Goal: Task Accomplishment & Management: Manage account settings

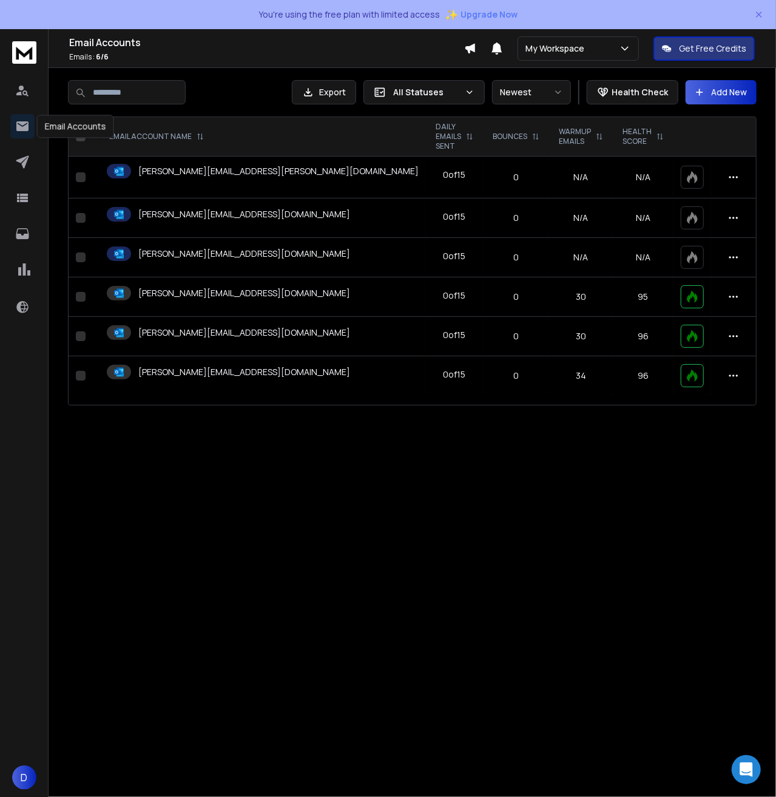
click at [18, 120] on icon at bounding box center [22, 126] width 15 height 15
click at [630, 90] on p "Health Check" at bounding box center [640, 92] width 56 height 12
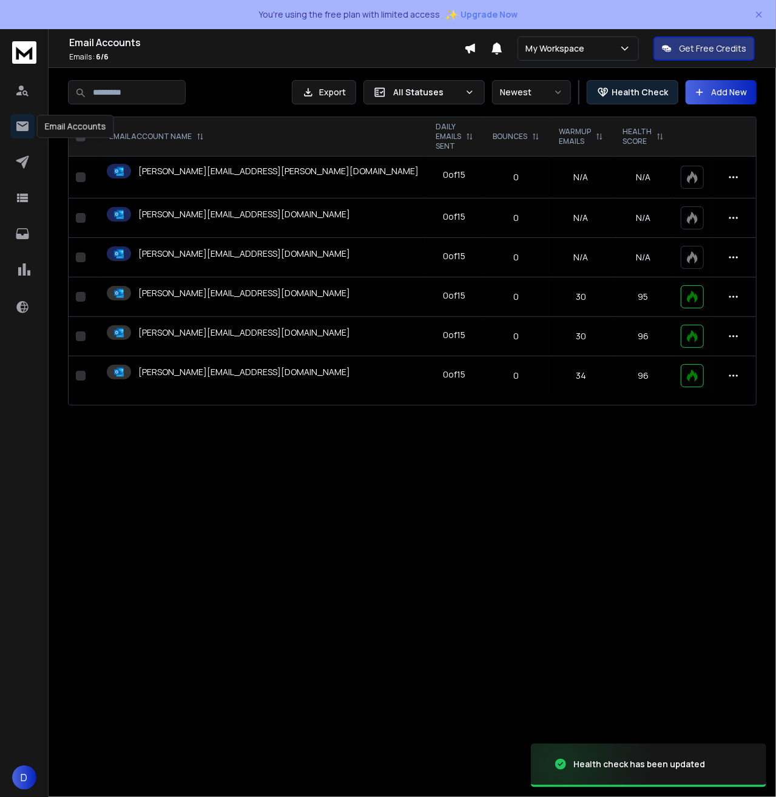
click at [24, 127] on icon at bounding box center [22, 126] width 12 height 10
click at [751, 86] on button "Add New" at bounding box center [721, 92] width 71 height 24
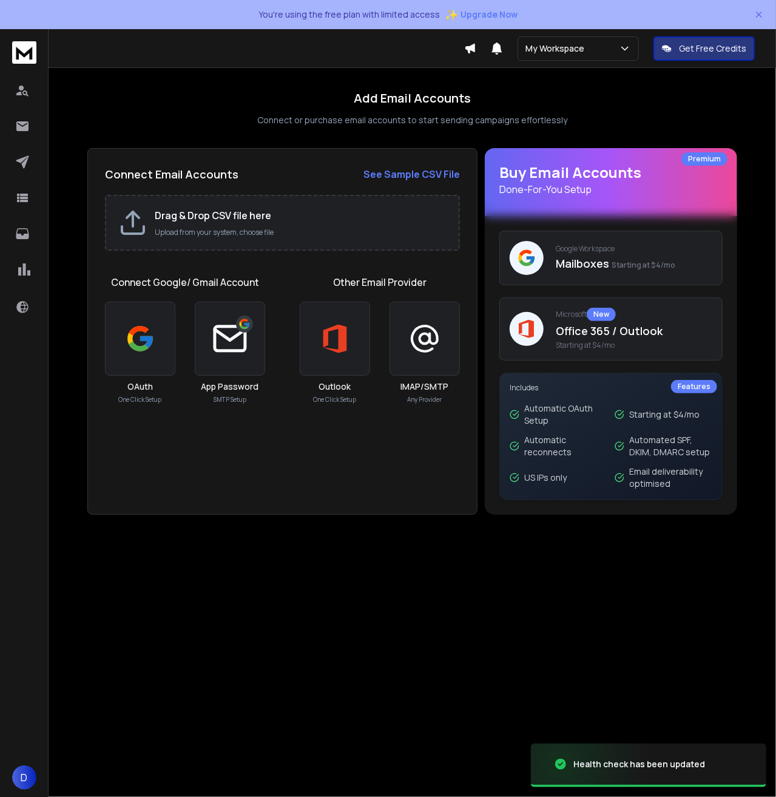
click at [600, 175] on h1 "Buy Email Accounts Done-For-You Setup" at bounding box center [611, 180] width 223 height 34
click at [755, 757] on icon "Notifications (F8)" at bounding box center [753, 757] width 12 height 12
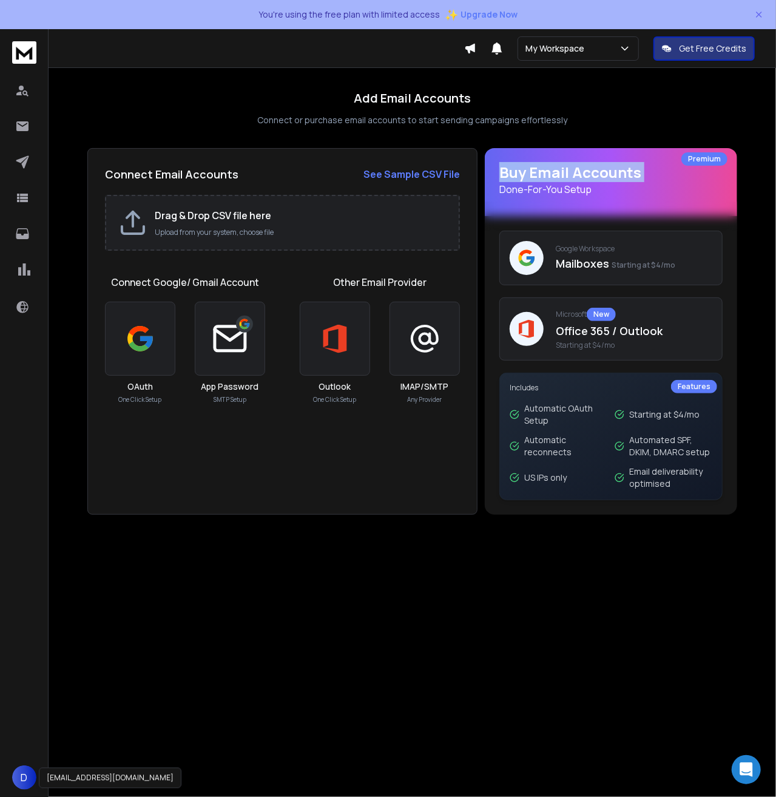
click at [32, 775] on span "D" at bounding box center [24, 777] width 24 height 24
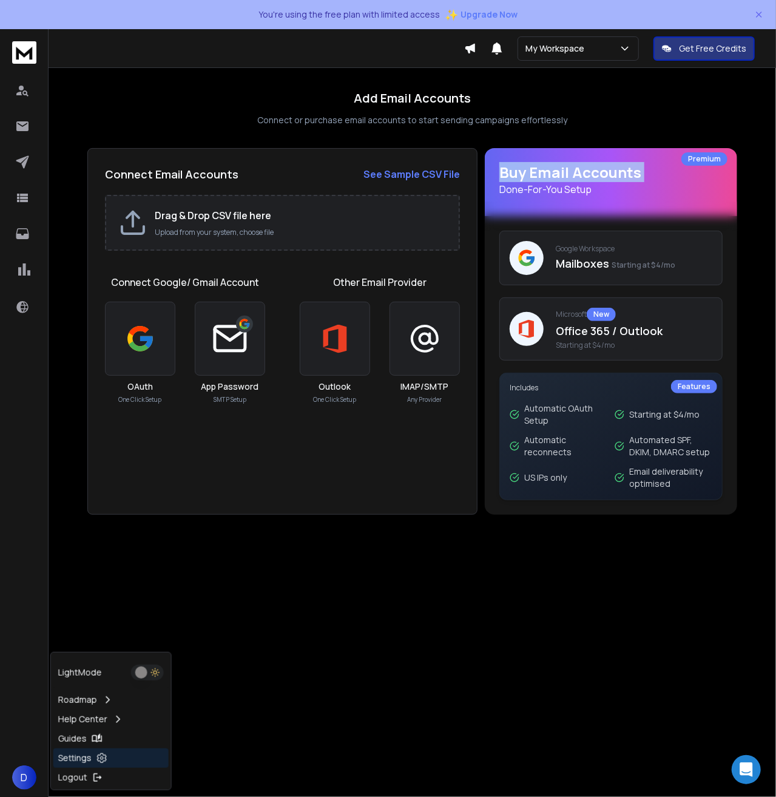
click at [70, 757] on p "Settings" at bounding box center [74, 758] width 33 height 12
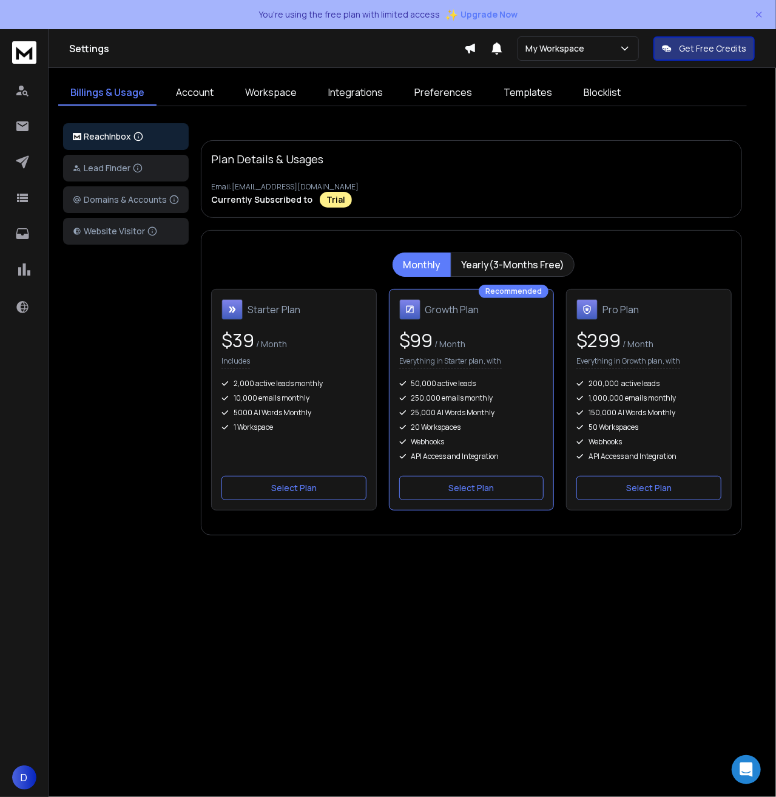
click at [216, 87] on link "Account" at bounding box center [195, 92] width 62 height 25
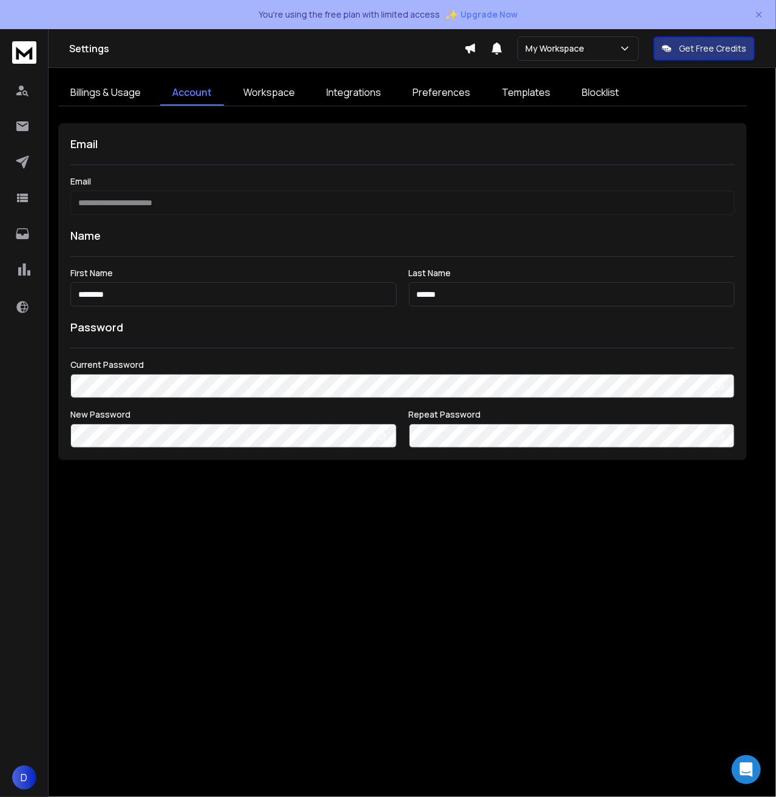
click at [257, 90] on link "Workspace" at bounding box center [269, 92] width 76 height 25
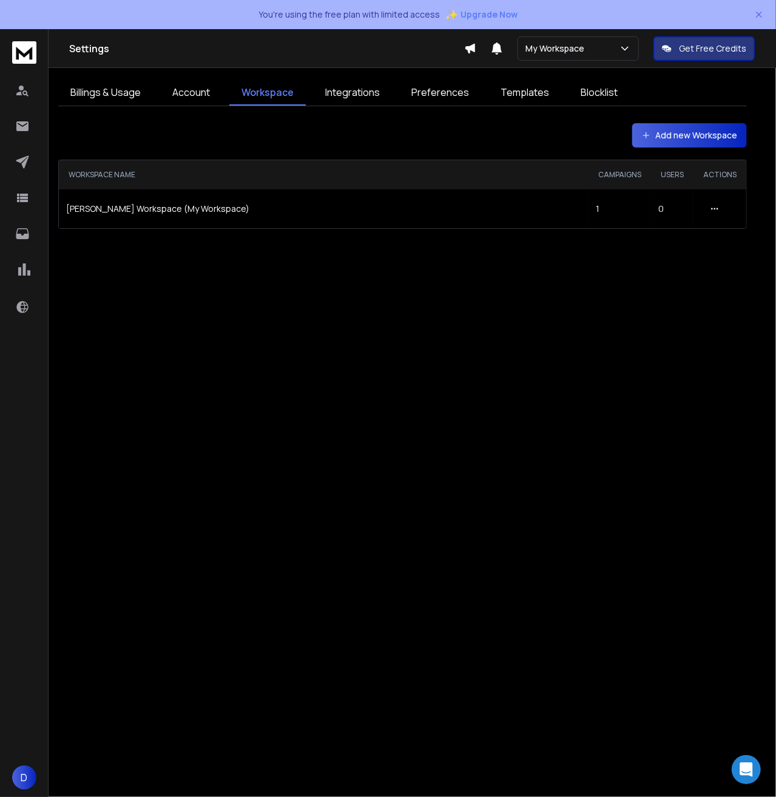
click at [364, 95] on link "Integrations" at bounding box center [352, 92] width 79 height 25
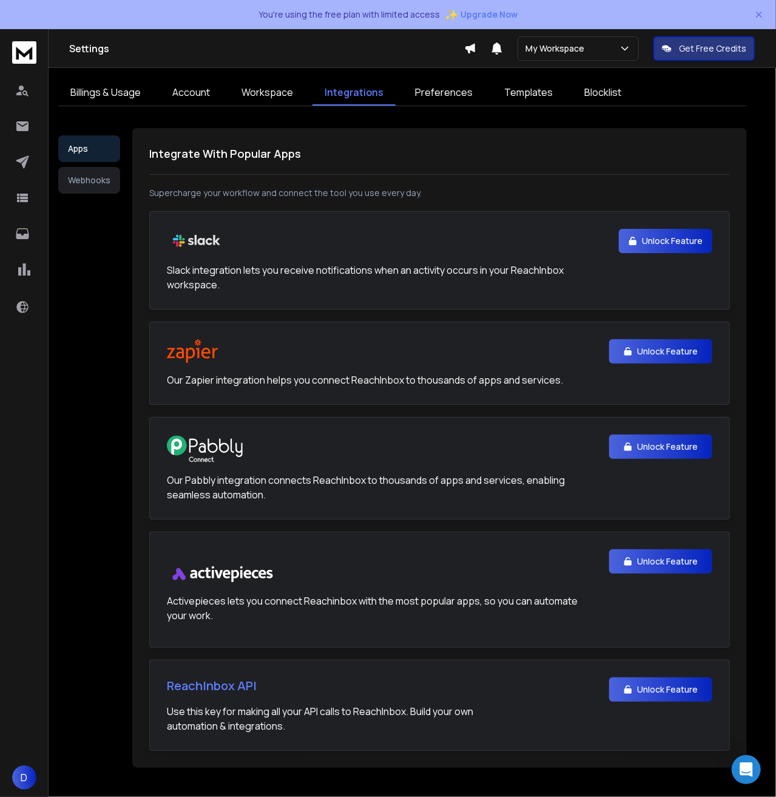
click at [445, 97] on link "Preferences" at bounding box center [444, 92] width 82 height 25
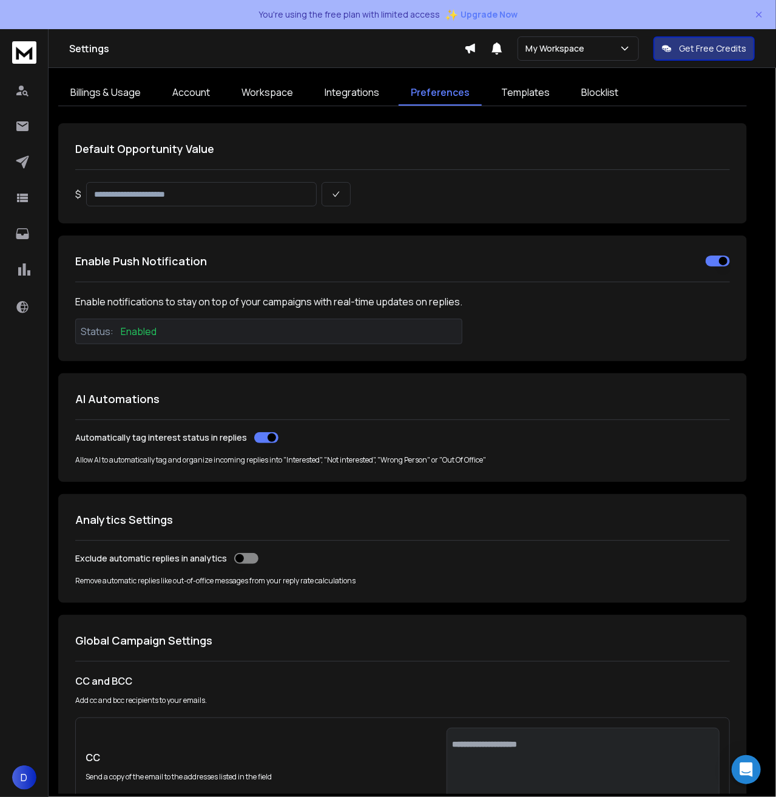
click at [518, 97] on link "Templates" at bounding box center [525, 92] width 73 height 25
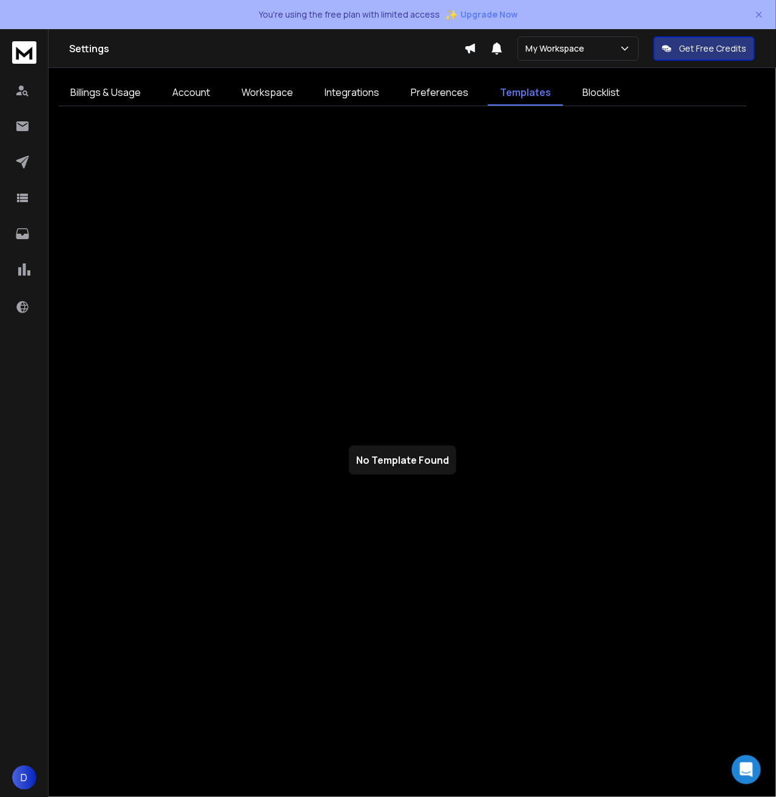
click at [617, 95] on link "Blocklist" at bounding box center [601, 92] width 61 height 25
click at [97, 90] on link "Billings & Usage" at bounding box center [105, 92] width 95 height 25
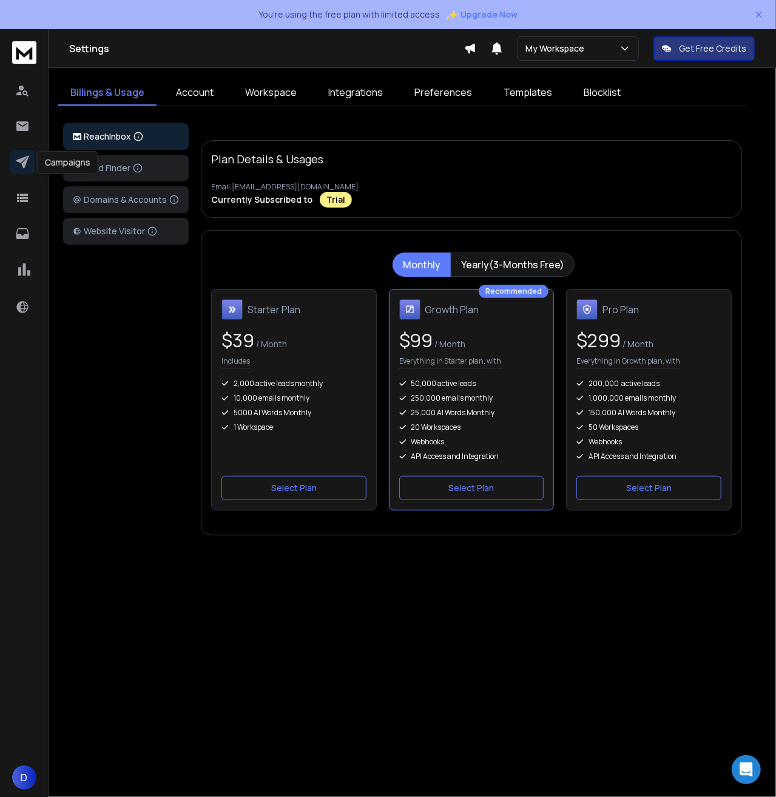
click at [29, 164] on icon at bounding box center [22, 162] width 15 height 15
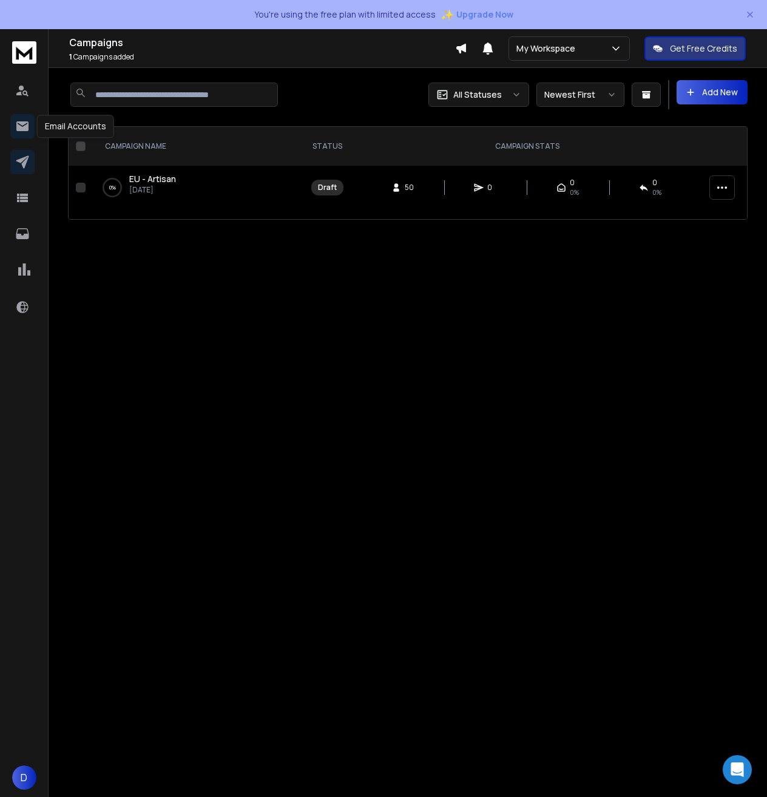
click at [21, 131] on icon at bounding box center [22, 126] width 15 height 15
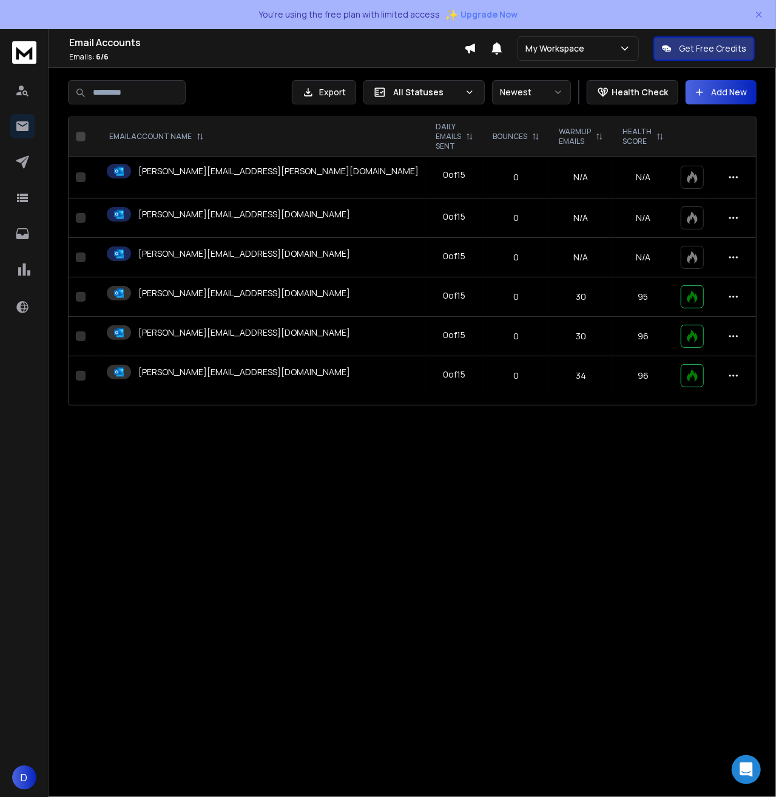
click at [80, 256] on button "button" at bounding box center [81, 257] width 10 height 10
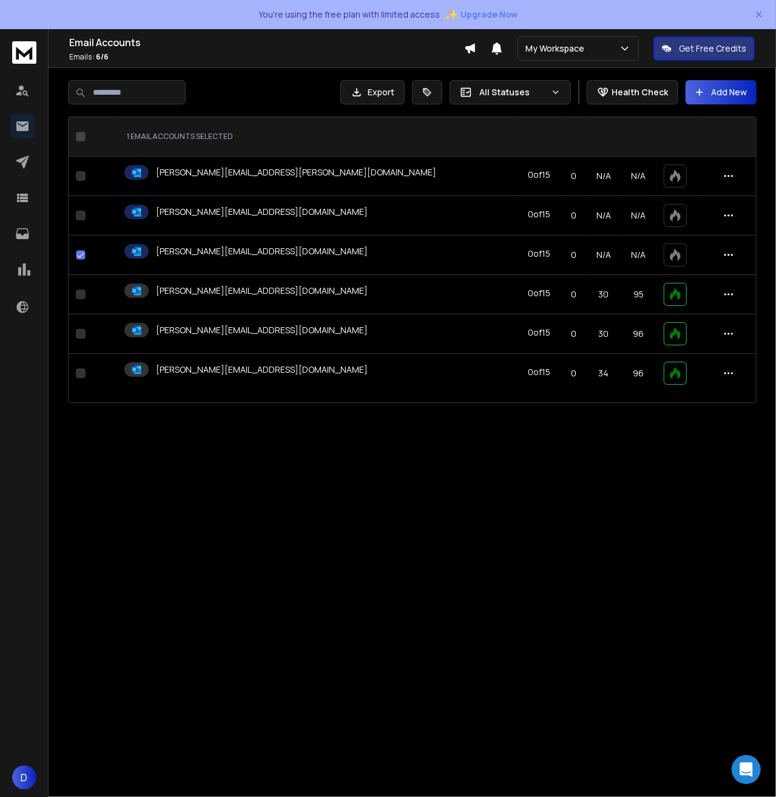
click at [80, 213] on button "button" at bounding box center [81, 216] width 10 height 10
click at [81, 178] on button "button" at bounding box center [81, 176] width 10 height 10
click at [664, 175] on div at bounding box center [675, 175] width 23 height 23
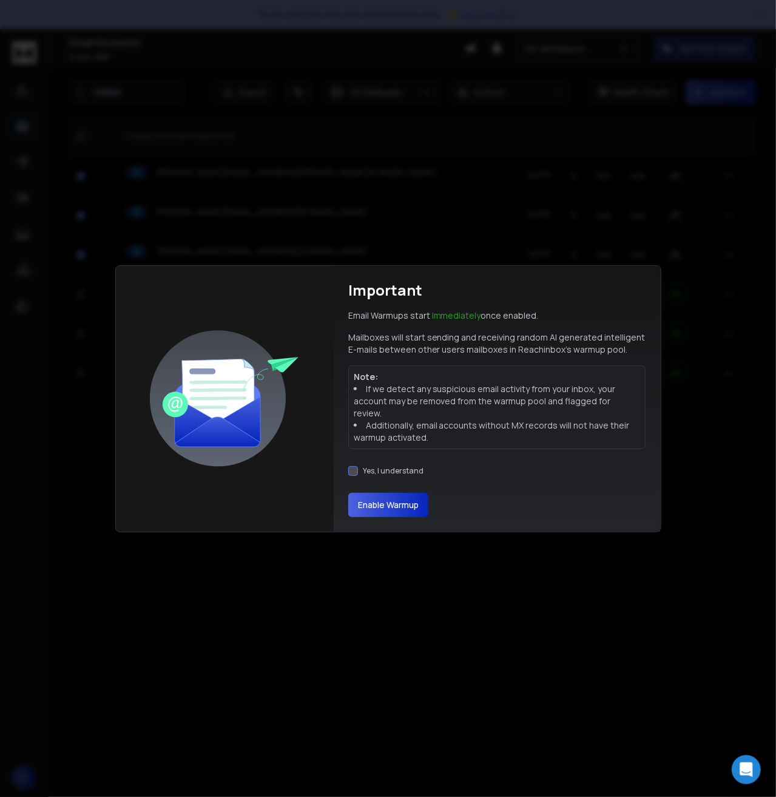
click at [396, 467] on label "Yes, I understand" at bounding box center [393, 471] width 61 height 10
click at [350, 466] on button "Yes, I understand" at bounding box center [353, 471] width 10 height 10
click at [419, 513] on div "Important Email Warmups start Immediately once enabled. Mailboxes will start se…" at bounding box center [497, 399] width 327 height 266
click at [404, 504] on button "Enable Warmup" at bounding box center [388, 505] width 80 height 24
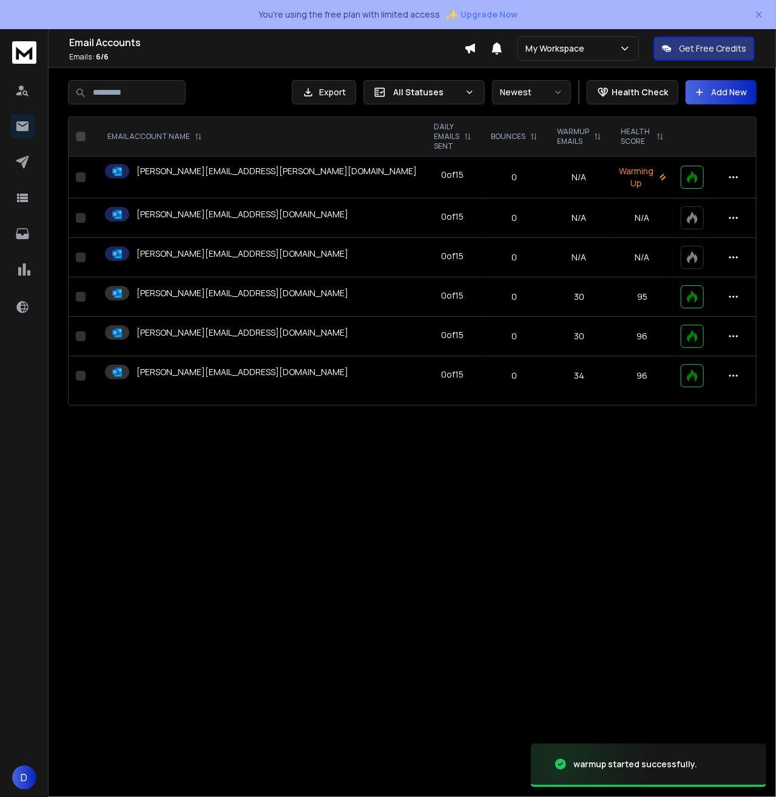
click at [693, 212] on icon at bounding box center [692, 218] width 10 height 12
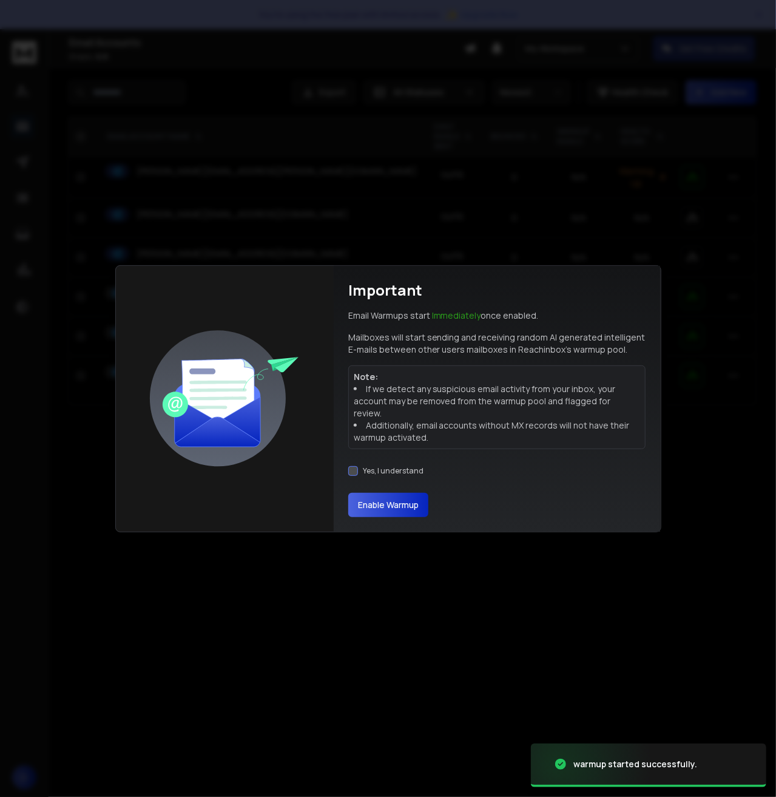
click at [381, 466] on label "Yes, I understand" at bounding box center [393, 471] width 61 height 10
click at [354, 466] on button "Yes, I understand" at bounding box center [353, 471] width 10 height 10
click at [387, 496] on button "Enable Warmup" at bounding box center [388, 505] width 80 height 24
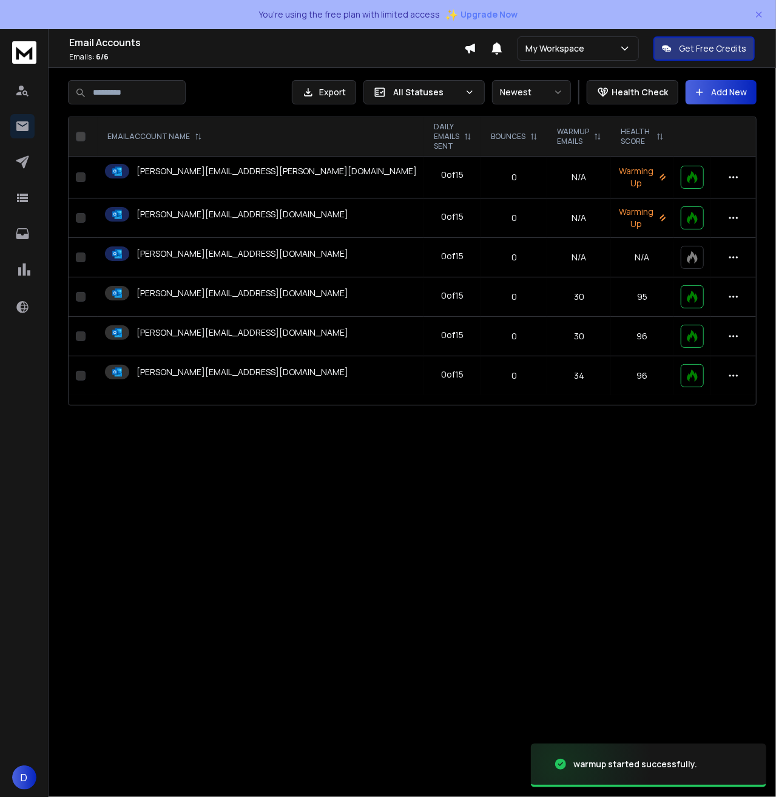
click at [689, 257] on icon at bounding box center [692, 257] width 10 height 12
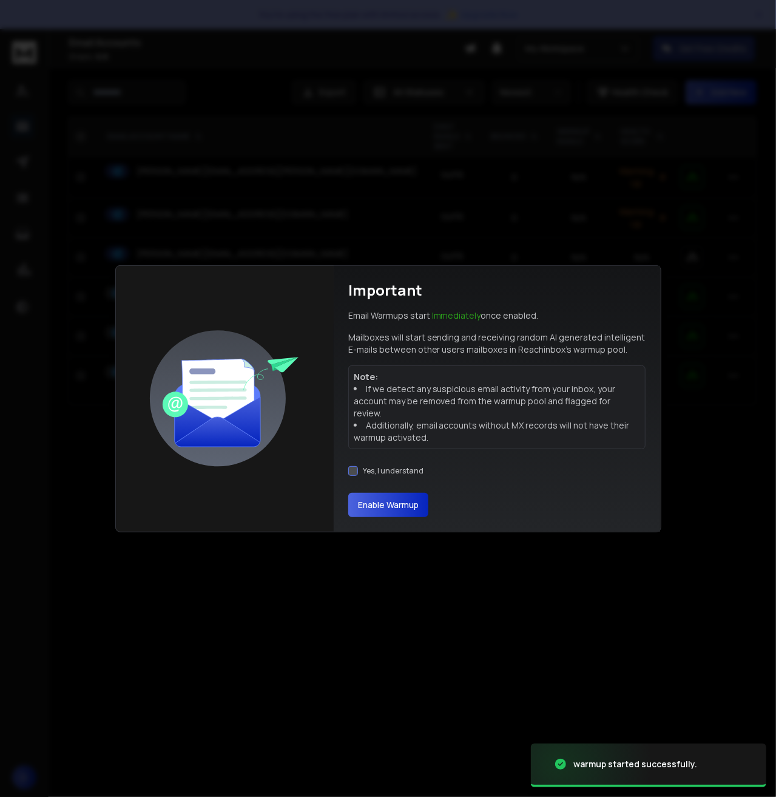
click at [348, 462] on div "Important Email Warmups start Immediately once enabled. Mailboxes will start se…" at bounding box center [497, 399] width 327 height 266
click at [354, 466] on button "Yes, I understand" at bounding box center [353, 471] width 10 height 10
click at [374, 501] on button "Enable Warmup" at bounding box center [388, 505] width 80 height 24
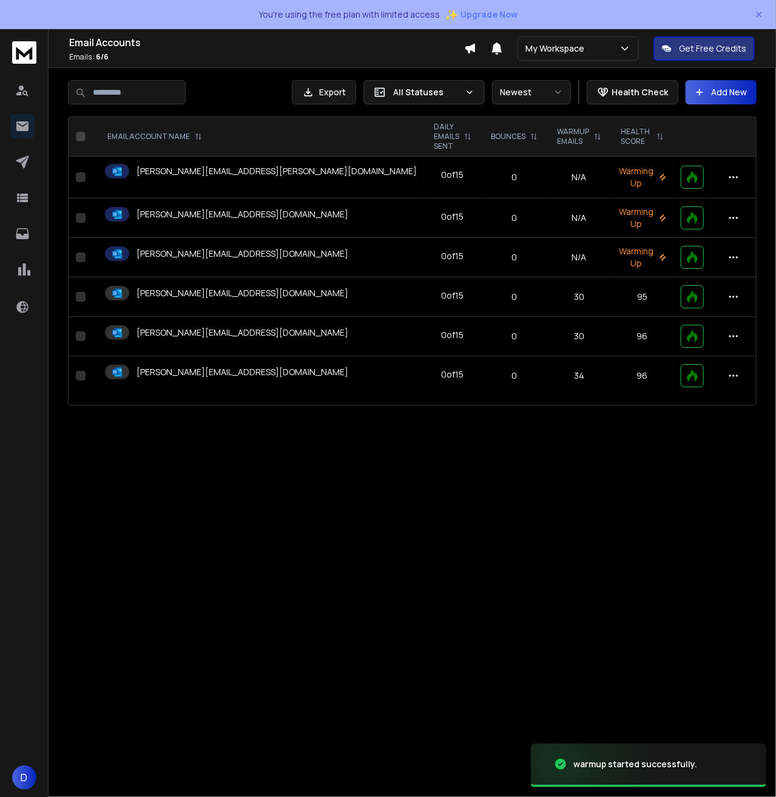
drag, startPoint x: 476, startPoint y: 559, endPoint x: 401, endPoint y: 489, distance: 103.1
click at [475, 559] on div "You're using the free plan with limited access ✨ Upgrade Now Get only verified …" at bounding box center [388, 398] width 776 height 797
click at [693, 370] on icon at bounding box center [692, 376] width 10 height 12
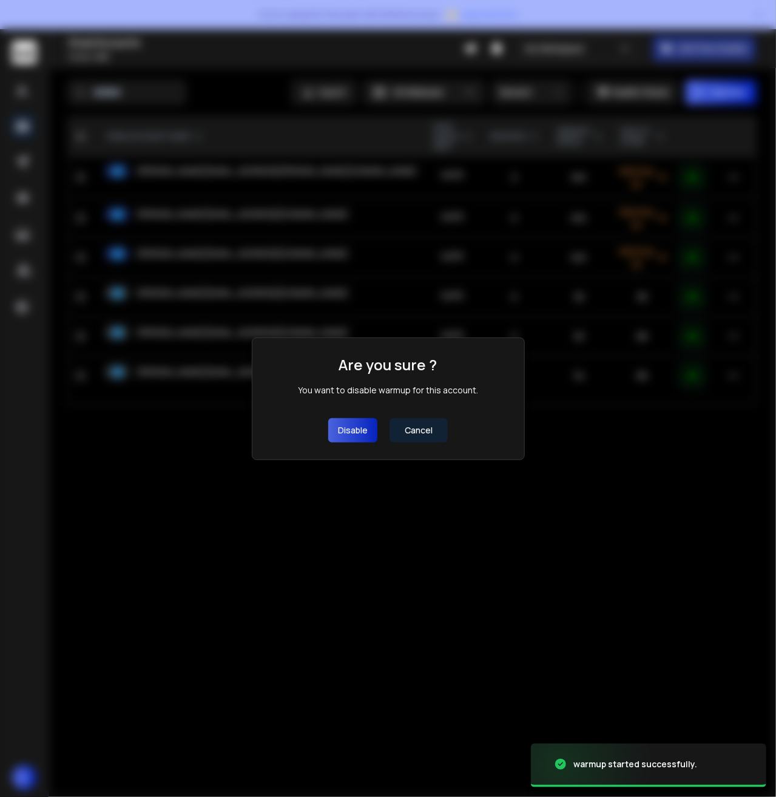
click at [354, 439] on button "Disable" at bounding box center [352, 430] width 49 height 24
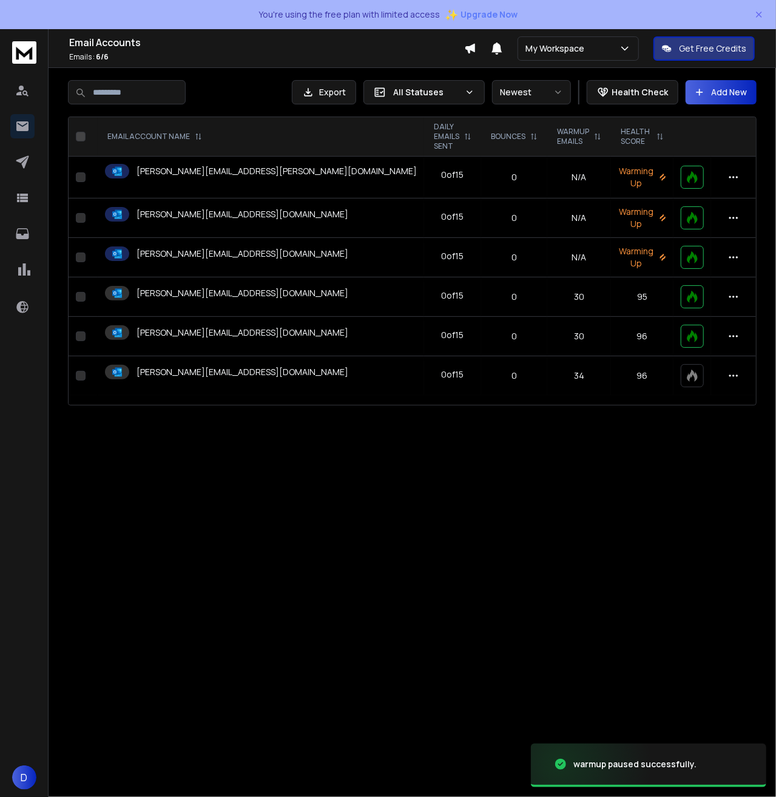
click at [694, 331] on icon at bounding box center [692, 336] width 10 height 12
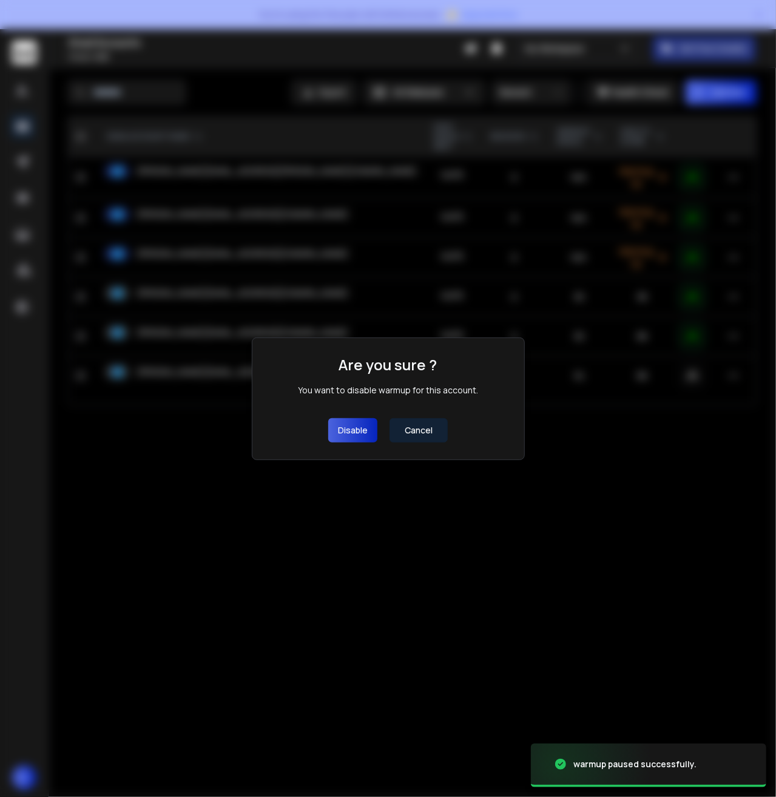
click at [364, 430] on button "Disable" at bounding box center [352, 430] width 49 height 24
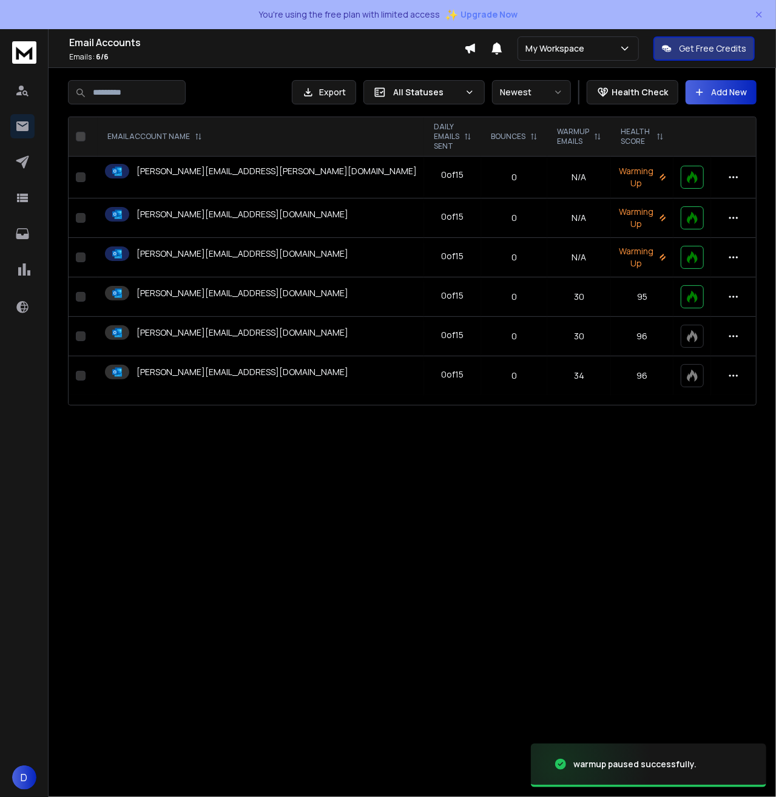
click at [689, 291] on icon at bounding box center [692, 297] width 12 height 12
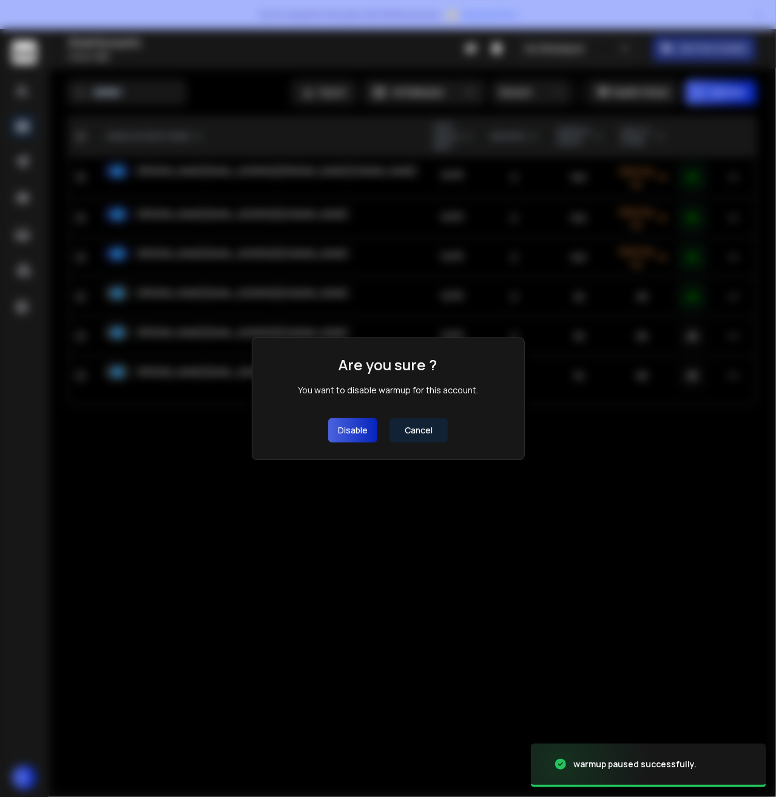
click at [365, 425] on button "Disable" at bounding box center [352, 430] width 49 height 24
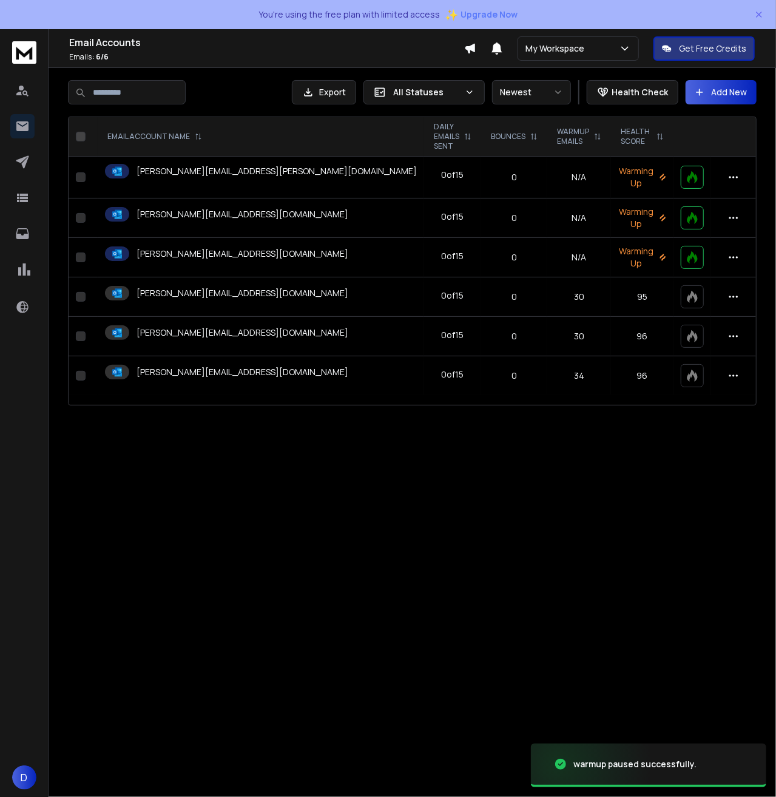
click at [284, 170] on p "[PERSON_NAME][EMAIL_ADDRESS][PERSON_NAME][DOMAIN_NAME]" at bounding box center [277, 171] width 280 height 12
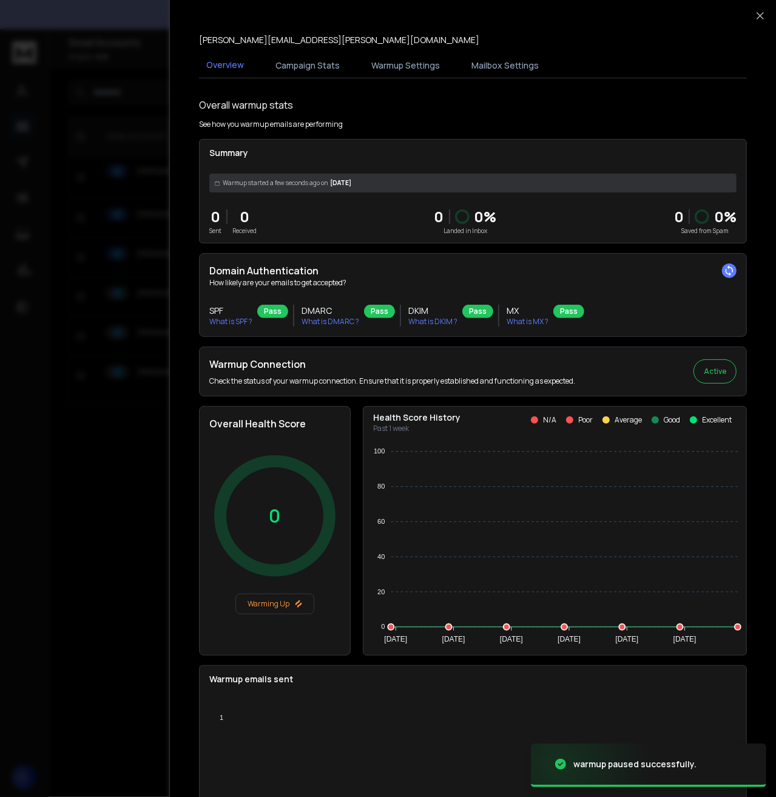
drag, startPoint x: 348, startPoint y: 80, endPoint x: 347, endPoint y: 73, distance: 6.8
click at [348, 80] on div "Overview Campaign Stats Warmup Settings Mailbox Settings Overall warmup stats S…" at bounding box center [473, 491] width 548 height 876
click at [340, 54] on button "Campaign Stats" at bounding box center [307, 65] width 79 height 27
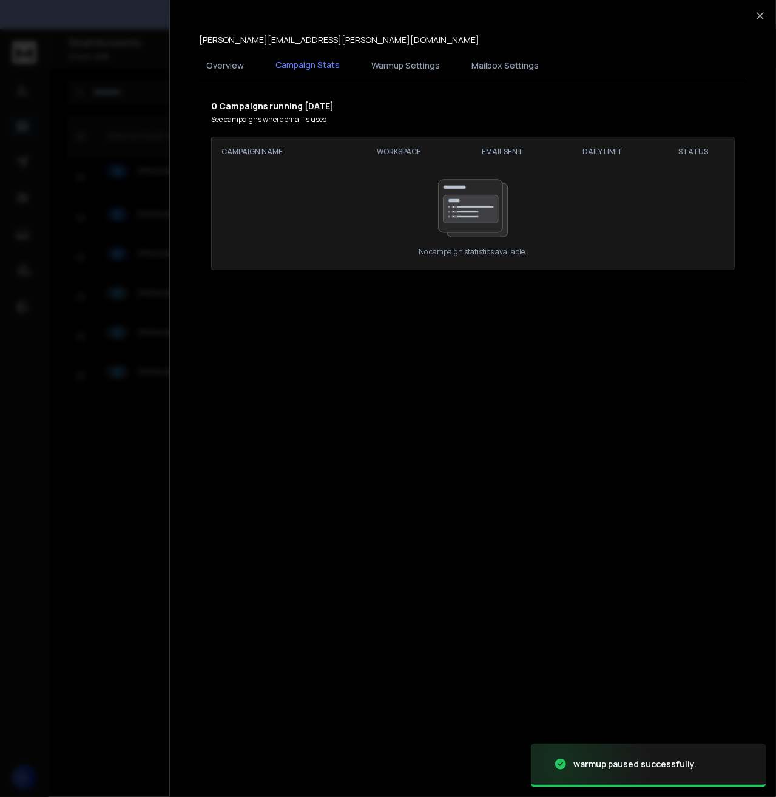
click at [393, 60] on button "Warmup Settings" at bounding box center [405, 65] width 83 height 27
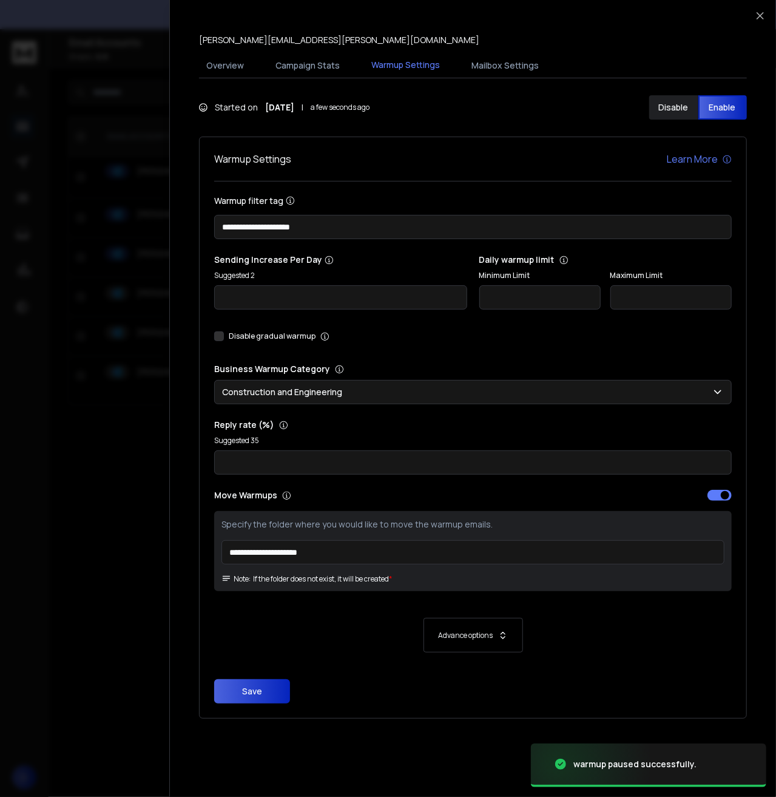
drag, startPoint x: 359, startPoint y: 299, endPoint x: 44, endPoint y: 286, distance: 315.9
click at [44, 286] on body "**********" at bounding box center [388, 398] width 776 height 797
drag, startPoint x: 529, startPoint y: 293, endPoint x: 384, endPoint y: 287, distance: 145.8
click at [384, 287] on div "Sending Increase Per Day Suggested 2 * Daily warmup limit Minimum Limit * Maxim…" at bounding box center [473, 282] width 518 height 56
drag, startPoint x: 660, startPoint y: 297, endPoint x: 563, endPoint y: 294, distance: 96.5
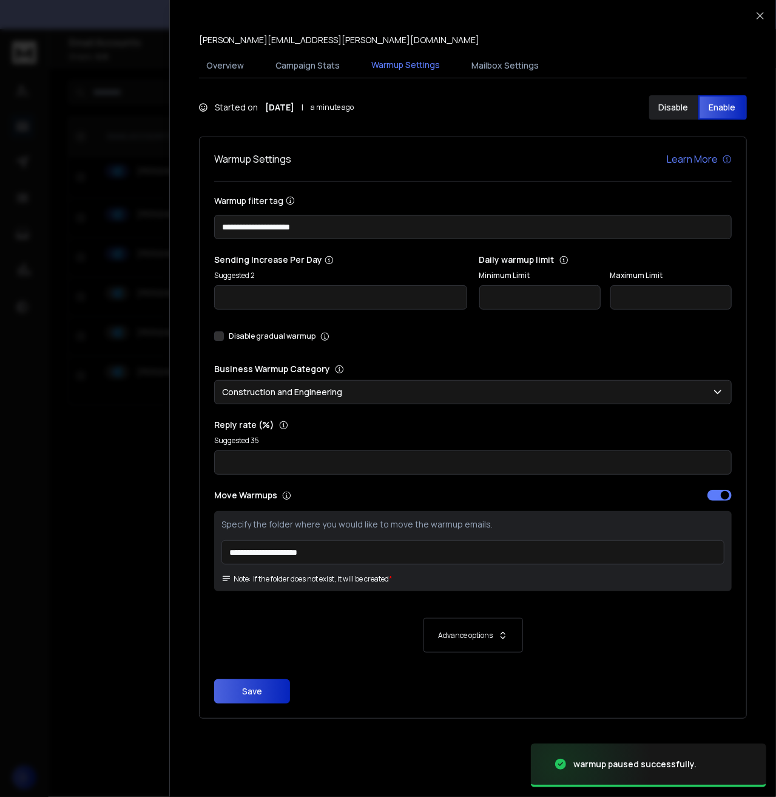
click at [563, 294] on div "Minimum Limit * Maximum Limit **" at bounding box center [605, 290] width 253 height 39
drag, startPoint x: 521, startPoint y: 297, endPoint x: 421, endPoint y: 290, distance: 100.4
click at [421, 290] on div "Sending Increase Per Day Suggested 2 * Daily warmup limit Minimum Limit * Maxim…" at bounding box center [473, 282] width 518 height 56
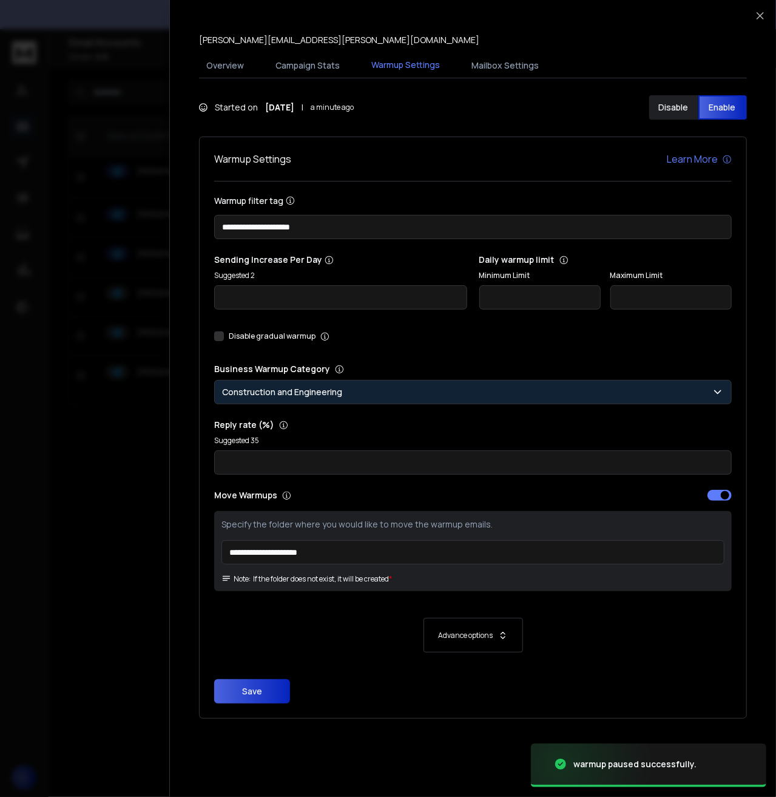
type input "**"
click at [696, 383] on button "Construction and Engineering" at bounding box center [473, 392] width 518 height 24
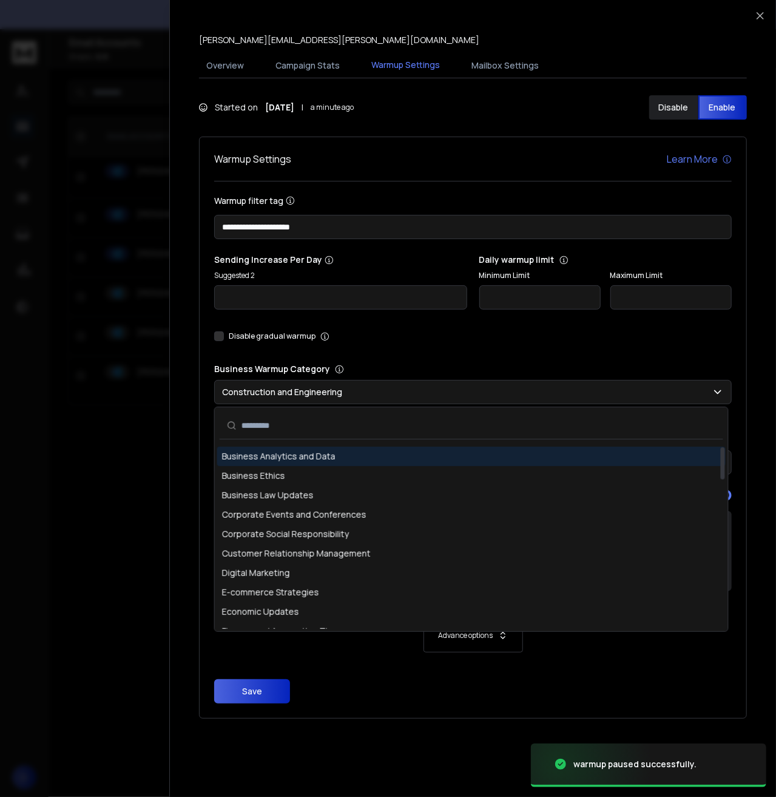
click at [500, 338] on div at bounding box center [388, 398] width 776 height 797
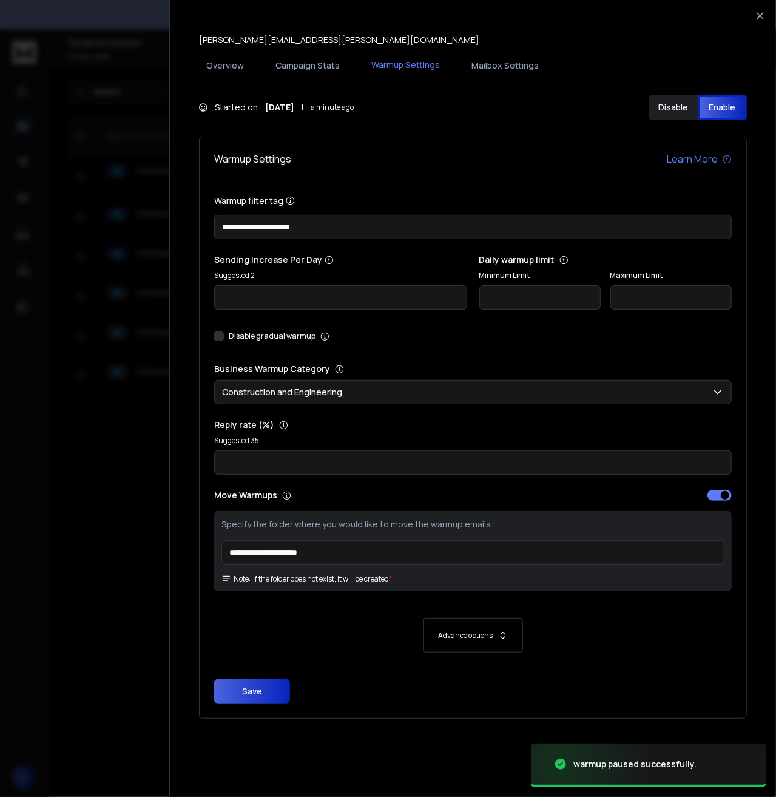
click at [378, 219] on input "**********" at bounding box center [473, 227] width 518 height 24
click at [443, 216] on input "**********" at bounding box center [473, 227] width 518 height 24
click at [409, 220] on input at bounding box center [473, 227] width 518 height 24
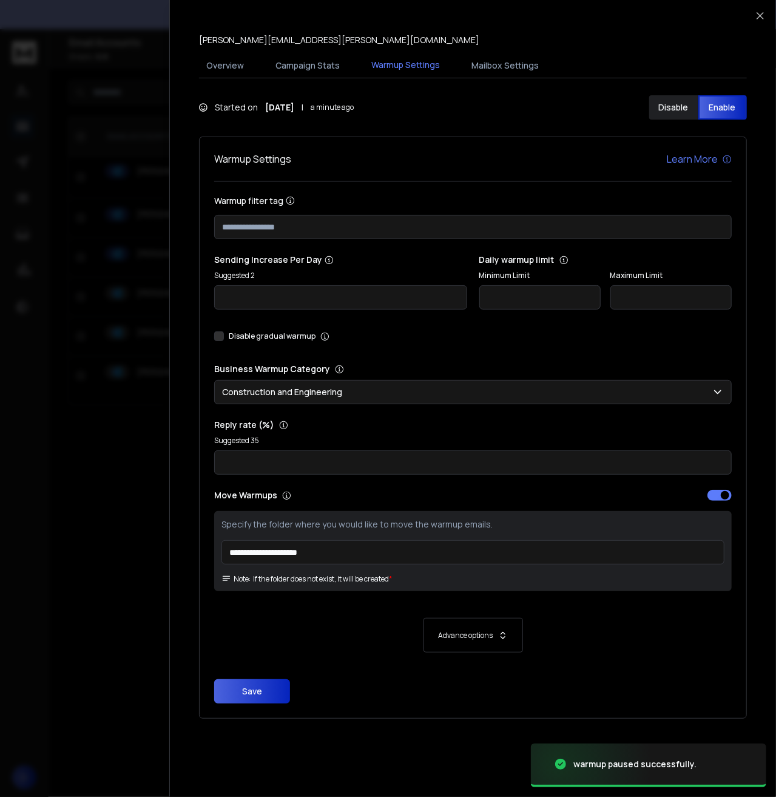
click at [342, 235] on input at bounding box center [473, 227] width 518 height 24
click at [402, 223] on input at bounding box center [473, 227] width 518 height 24
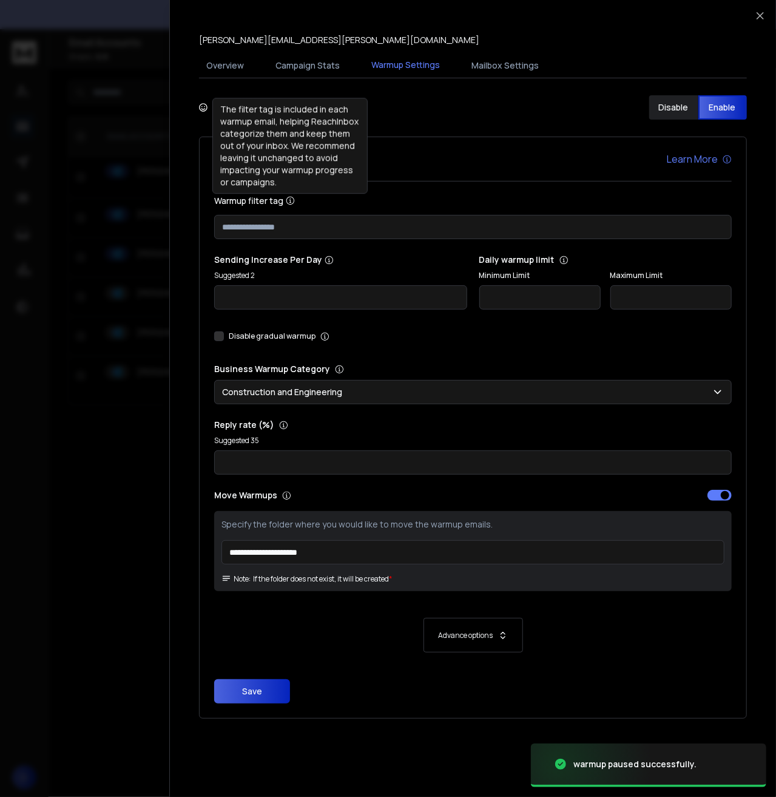
click at [289, 198] on icon at bounding box center [290, 200] width 9 height 9
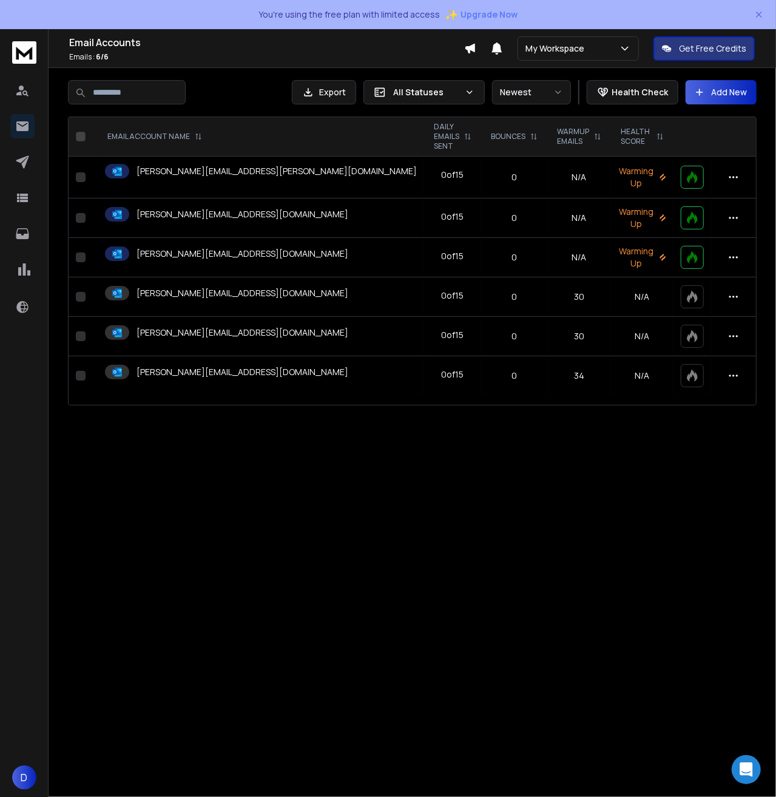
click at [232, 246] on div "[PERSON_NAME][EMAIL_ADDRESS][DOMAIN_NAME]" at bounding box center [226, 253] width 243 height 15
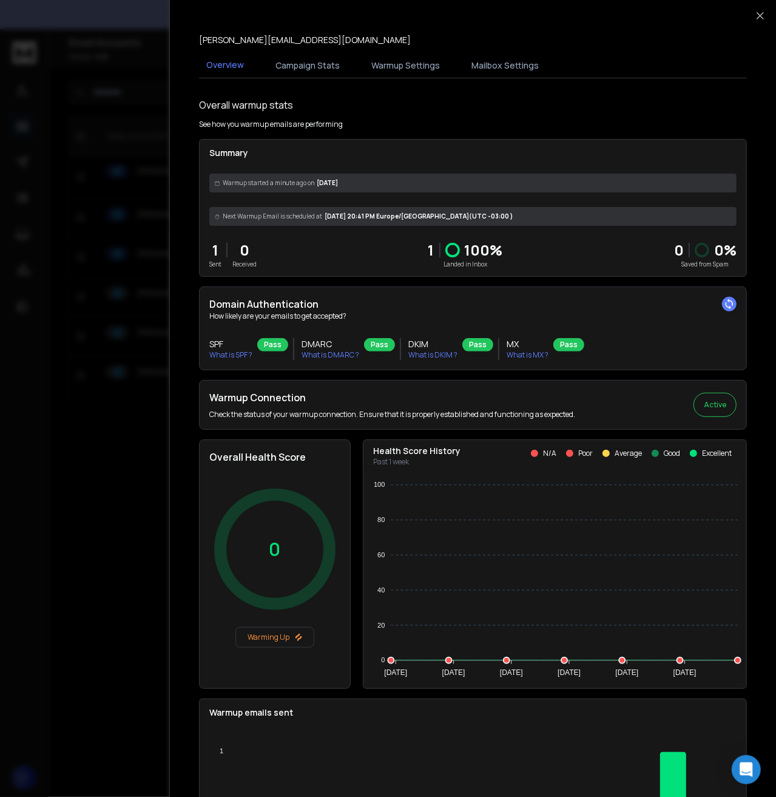
click at [307, 61] on button "Campaign Stats" at bounding box center [307, 65] width 79 height 27
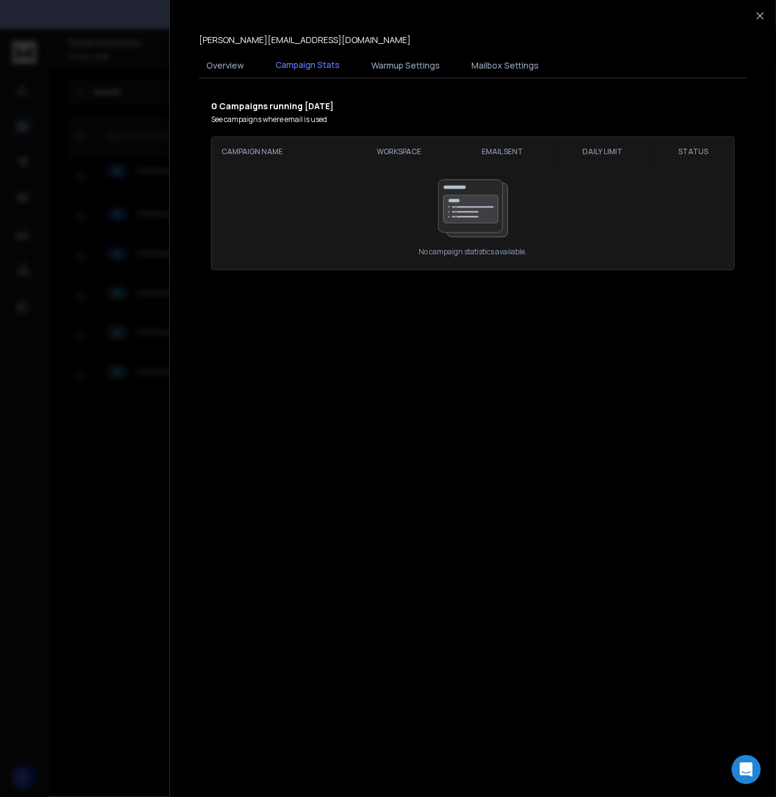
click at [397, 61] on button "Warmup Settings" at bounding box center [405, 65] width 83 height 27
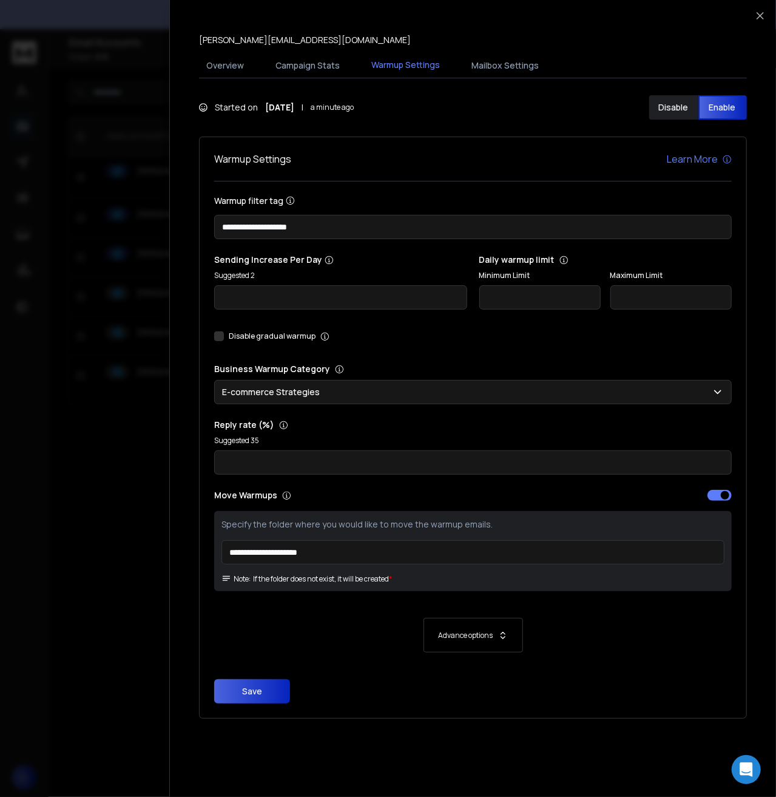
drag, startPoint x: 510, startPoint y: 293, endPoint x: 310, endPoint y: 298, distance: 200.4
click at [317, 298] on div "Sending Increase Per Day Suggested 2 * Daily warmup limit Minimum Limit * Maxim…" at bounding box center [473, 282] width 518 height 56
type input "**"
click at [482, 646] on div "Advance options" at bounding box center [474, 635] width 100 height 35
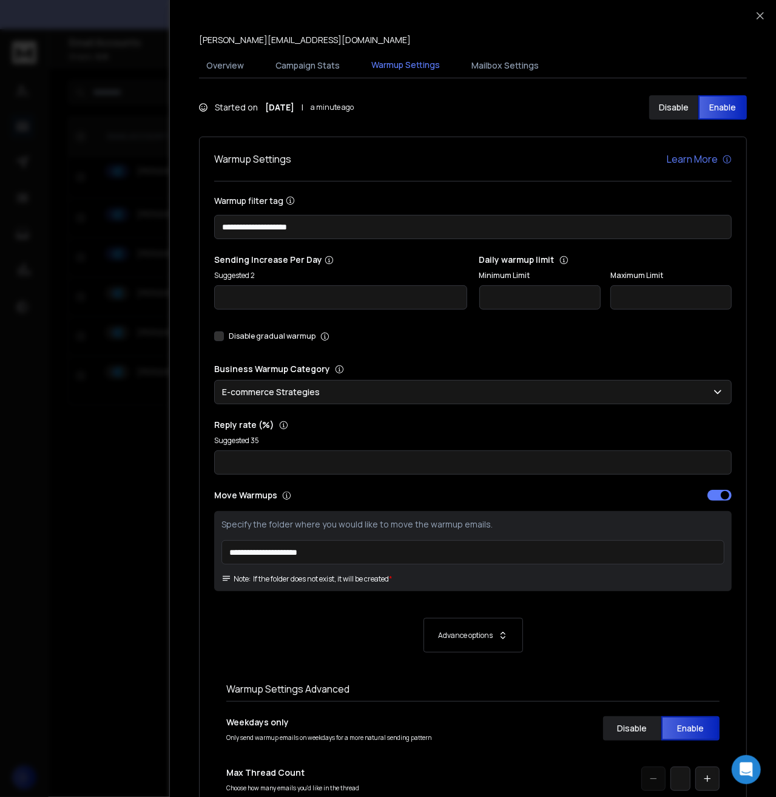
scroll to position [310, 0]
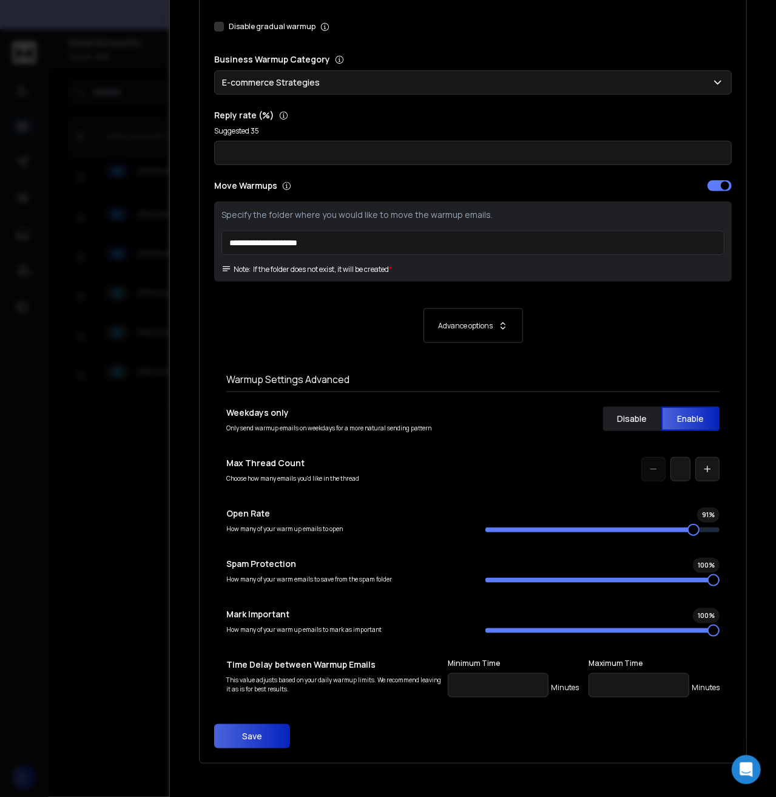
click at [697, 526] on span at bounding box center [694, 530] width 12 height 12
click at [703, 467] on icon "button" at bounding box center [708, 469] width 10 height 10
type input "*"
click at [705, 581] on span at bounding box center [703, 580] width 12 height 12
click at [686, 631] on span at bounding box center [685, 631] width 12 height 12
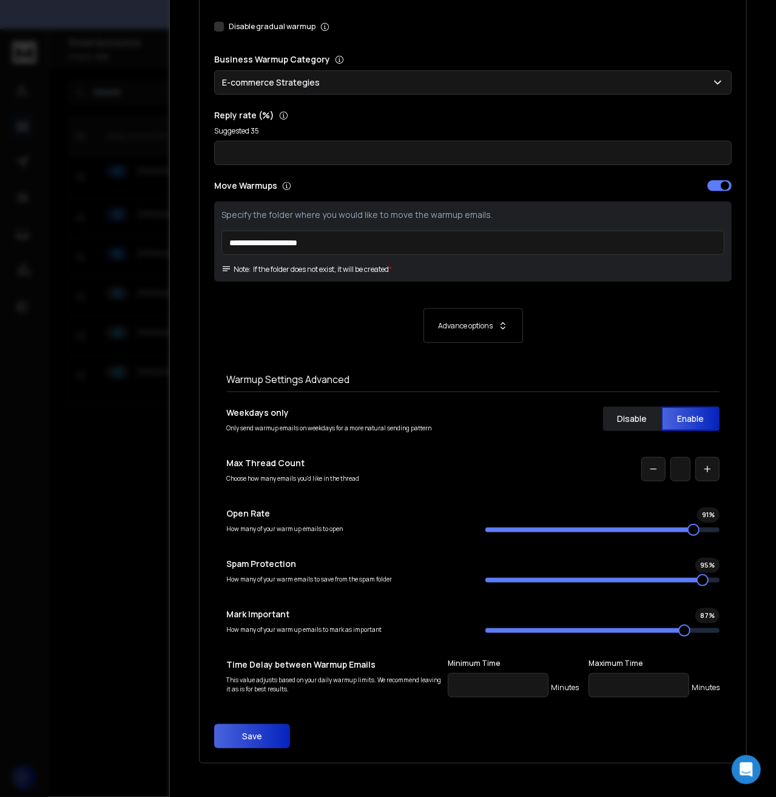
click at [271, 728] on button "Save" at bounding box center [252, 736] width 76 height 24
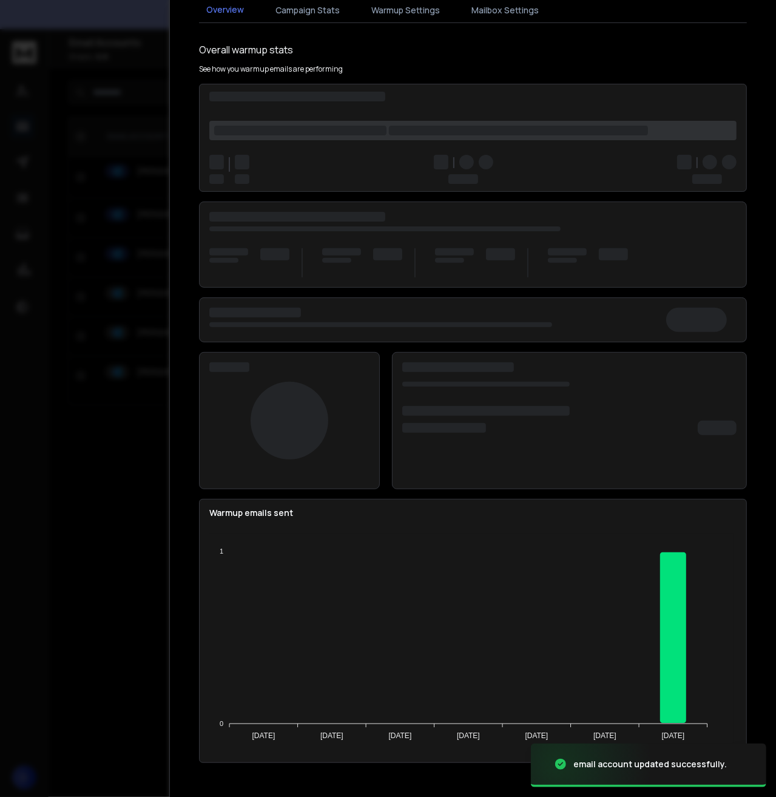
scroll to position [0, 0]
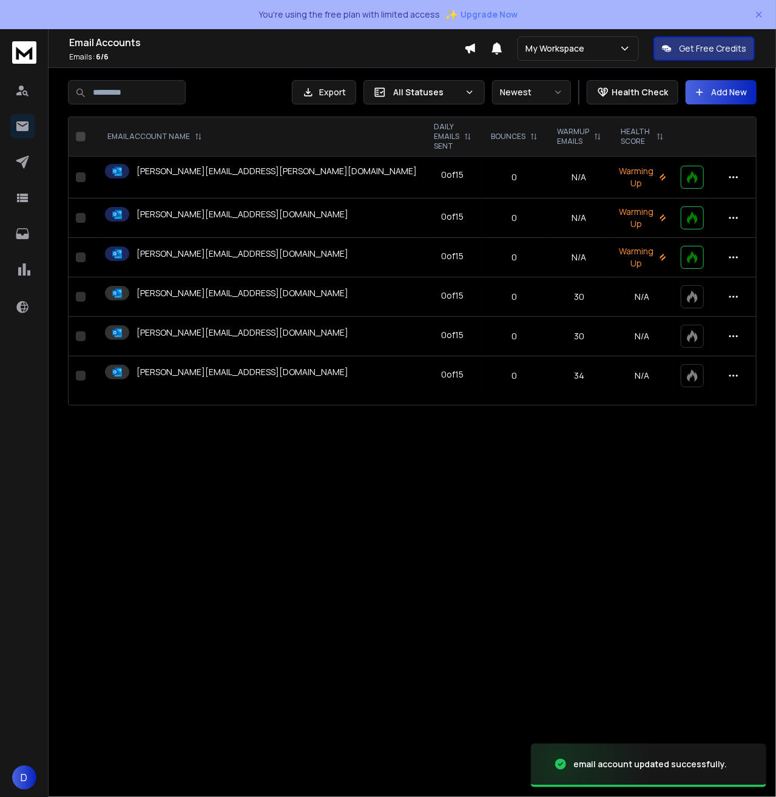
click at [547, 206] on td "N/A" at bounding box center [579, 217] width 64 height 39
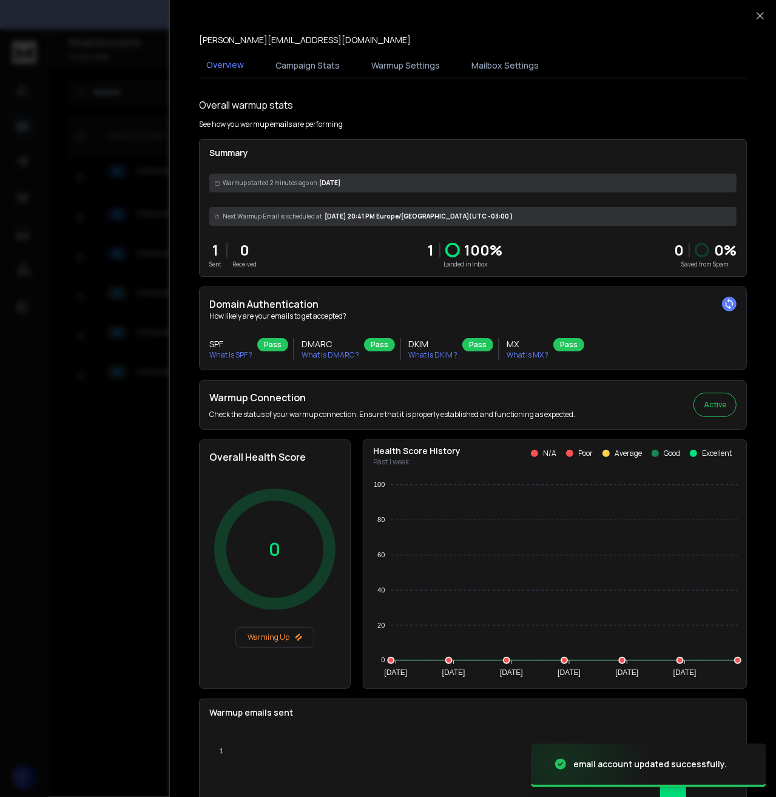
click at [295, 58] on button "Campaign Stats" at bounding box center [307, 65] width 79 height 27
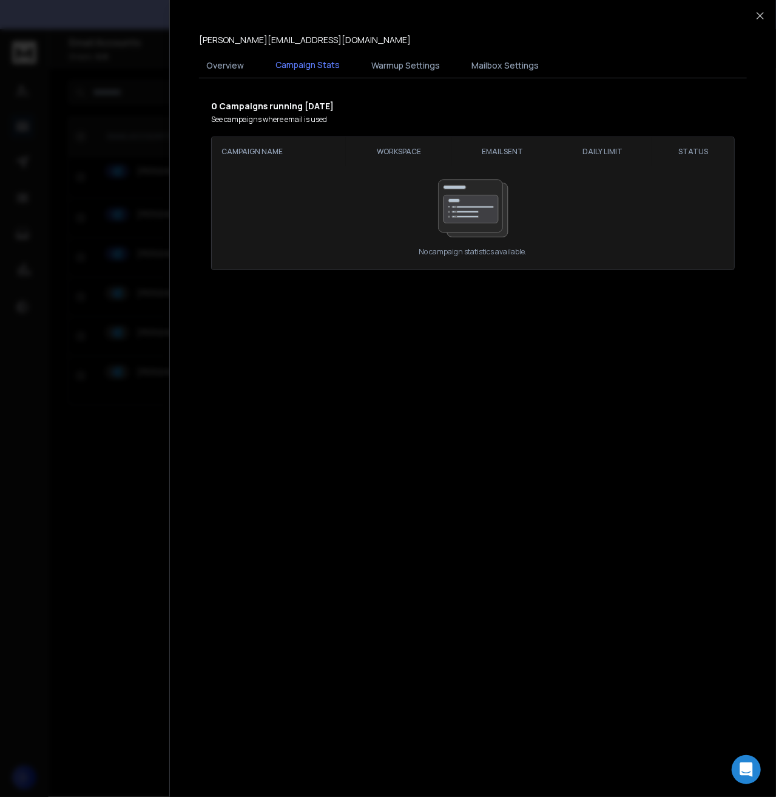
click at [430, 59] on button "Warmup Settings" at bounding box center [405, 65] width 83 height 27
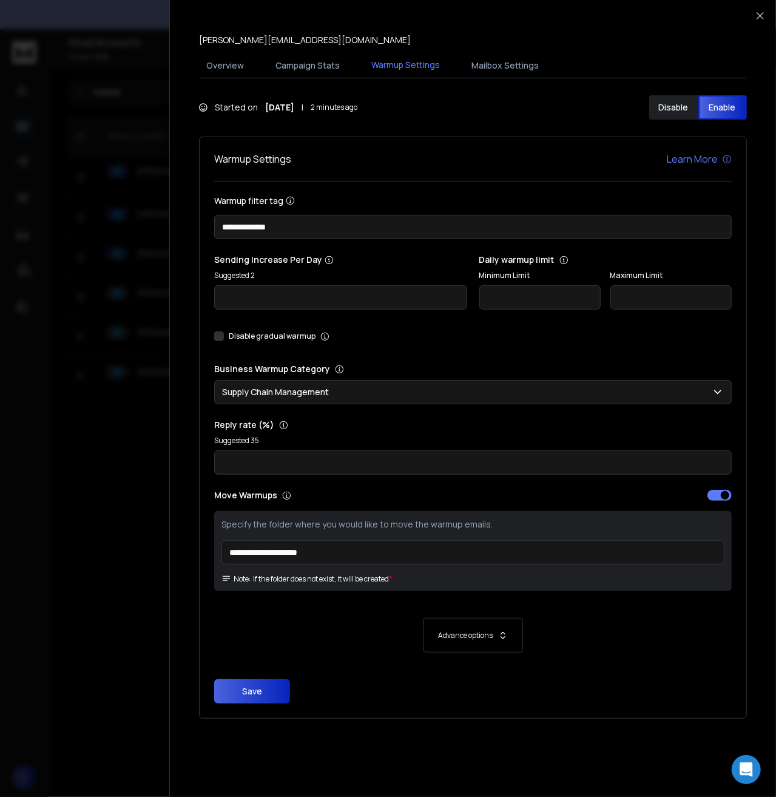
drag, startPoint x: 490, startPoint y: 289, endPoint x: 390, endPoint y: 294, distance: 100.3
click at [390, 294] on div "Sending Increase Per Day Suggested 2 * Daily warmup limit Minimum Limit * Maxim…" at bounding box center [473, 282] width 518 height 56
type input "**"
click at [487, 635] on p "Advance options" at bounding box center [466, 636] width 55 height 10
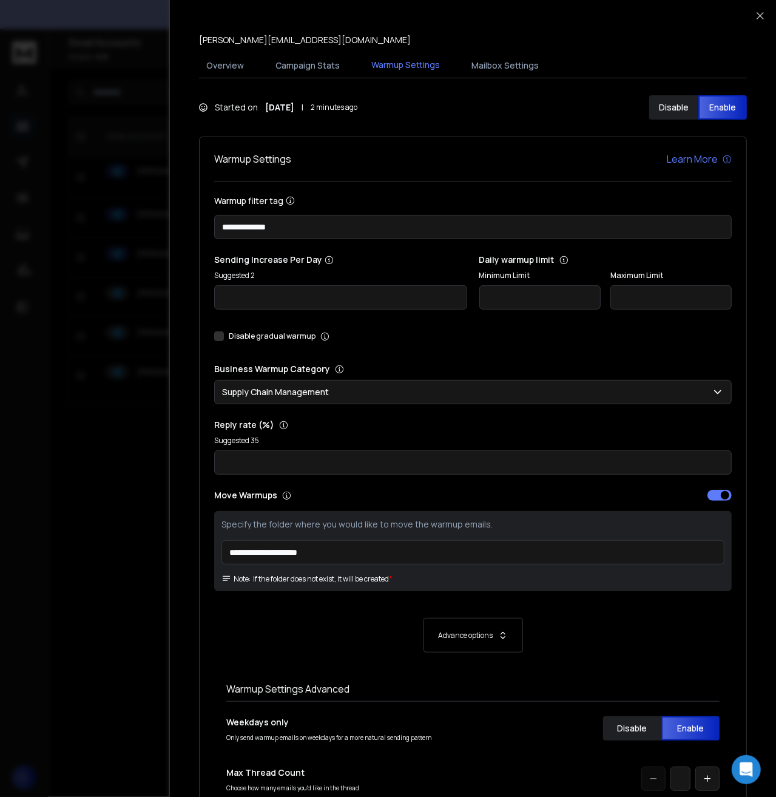
scroll to position [283, 0]
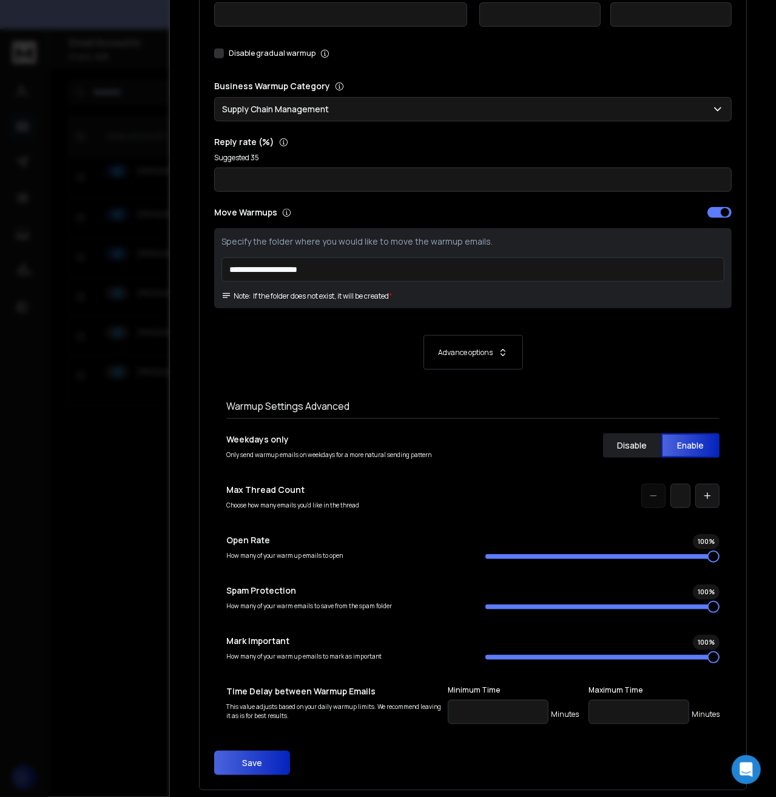
click at [719, 501] on div "Advance options Warmup Settings Advanced Weekdays only Only send warmup emails …" at bounding box center [473, 529] width 518 height 413
click at [708, 501] on button "button" at bounding box center [708, 496] width 24 height 24
type input "*"
click at [704, 559] on span "**" at bounding box center [703, 556] width 12 height 12
click at [688, 561] on div "Weekdays only Only send warmup emails on weekdays for a more natural sending pa…" at bounding box center [472, 578] width 493 height 291
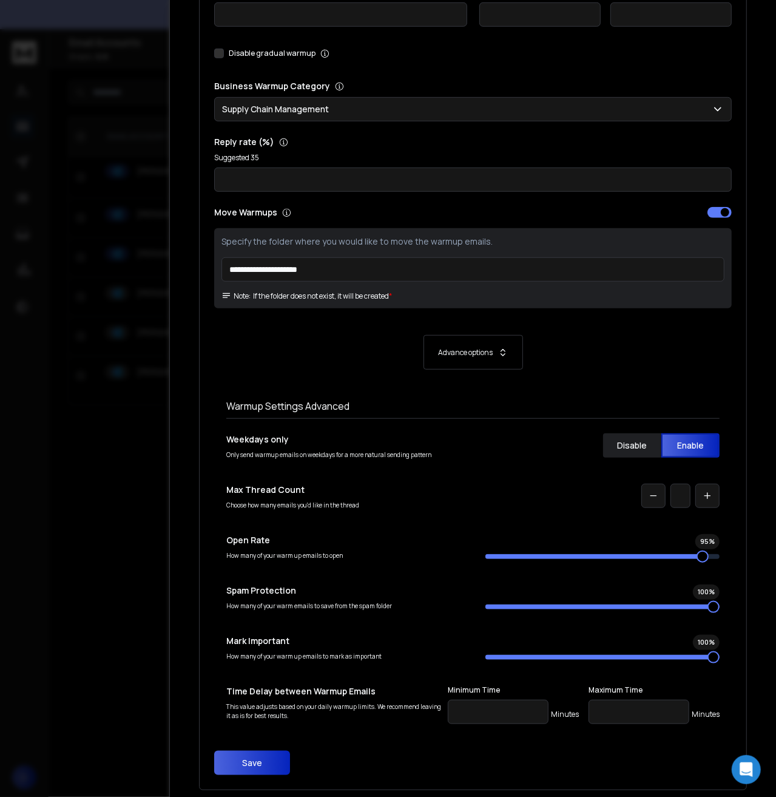
click at [691, 558] on div "95 % **" at bounding box center [603, 547] width 235 height 26
click at [696, 554] on span at bounding box center [694, 556] width 12 height 12
click at [706, 603] on span at bounding box center [703, 607] width 12 height 12
click at [691, 657] on span at bounding box center [689, 657] width 12 height 12
click at [263, 760] on button "Save" at bounding box center [252, 763] width 76 height 24
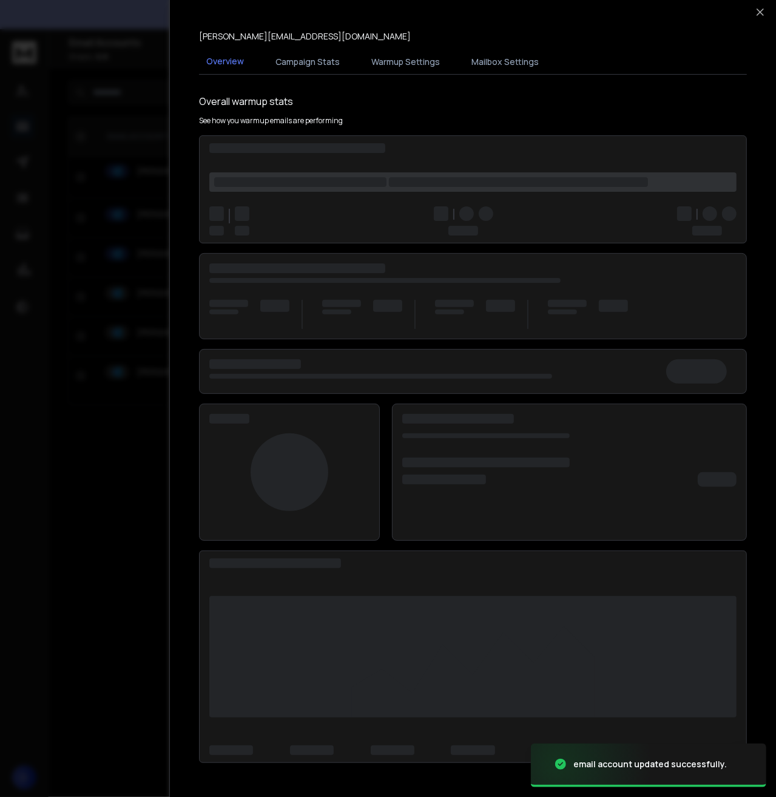
scroll to position [0, 0]
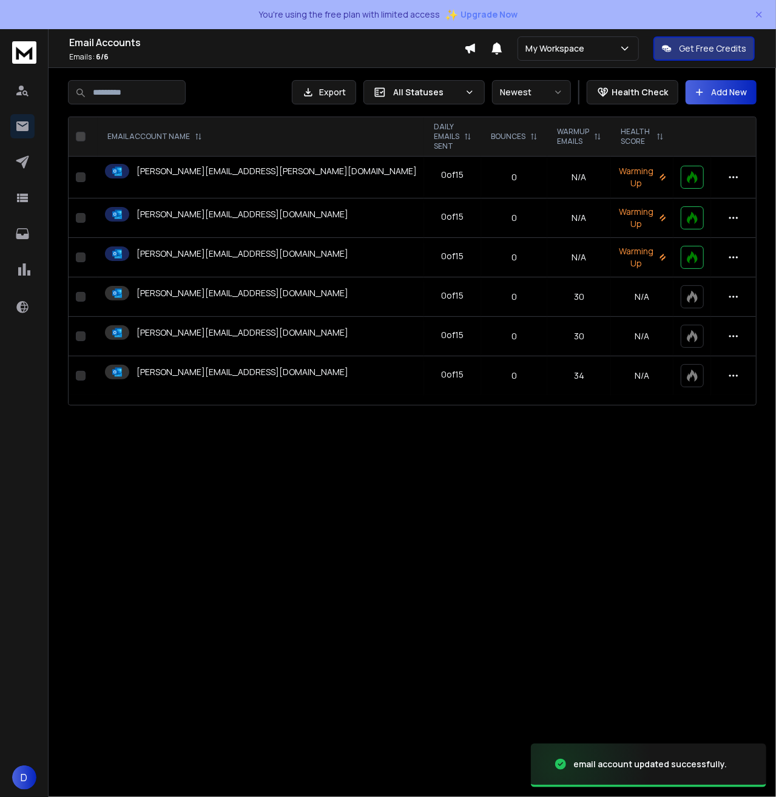
click at [118, 566] on div "You're using the free plan with limited access ✨ Upgrade Now Your warmest leads…" at bounding box center [388, 398] width 776 height 797
click at [547, 174] on td "N/A" at bounding box center [579, 178] width 64 height 42
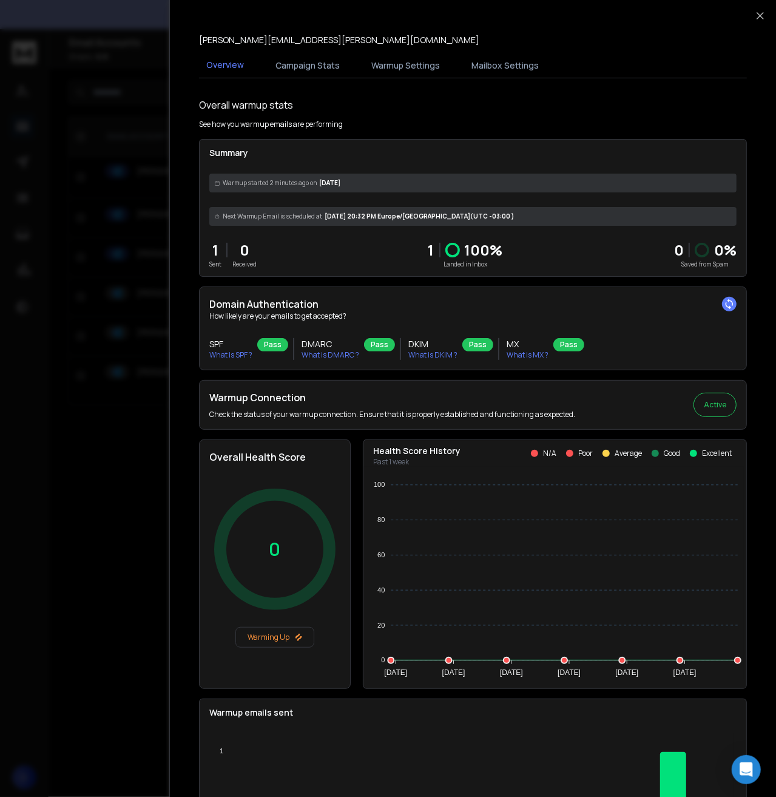
click at [400, 61] on button "Warmup Settings" at bounding box center [405, 65] width 83 height 27
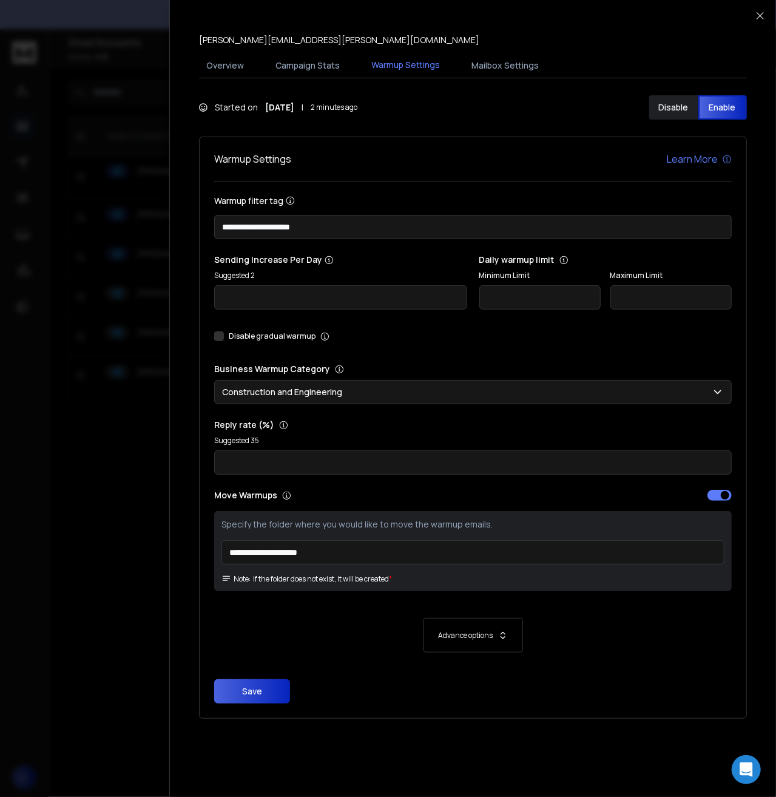
click at [494, 629] on div "Advance options" at bounding box center [474, 635] width 100 height 35
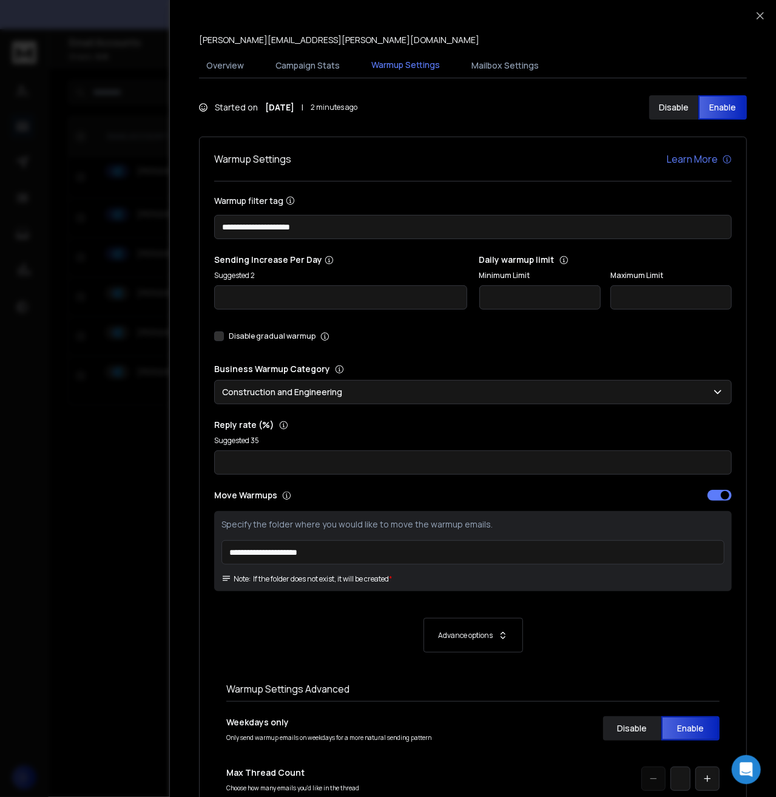
drag, startPoint x: 512, startPoint y: 299, endPoint x: 473, endPoint y: 300, distance: 38.3
click at [473, 300] on div "Sending Increase Per Day Suggested 2 * Daily warmup limit Minimum Limit * Maxim…" at bounding box center [473, 282] width 518 height 56
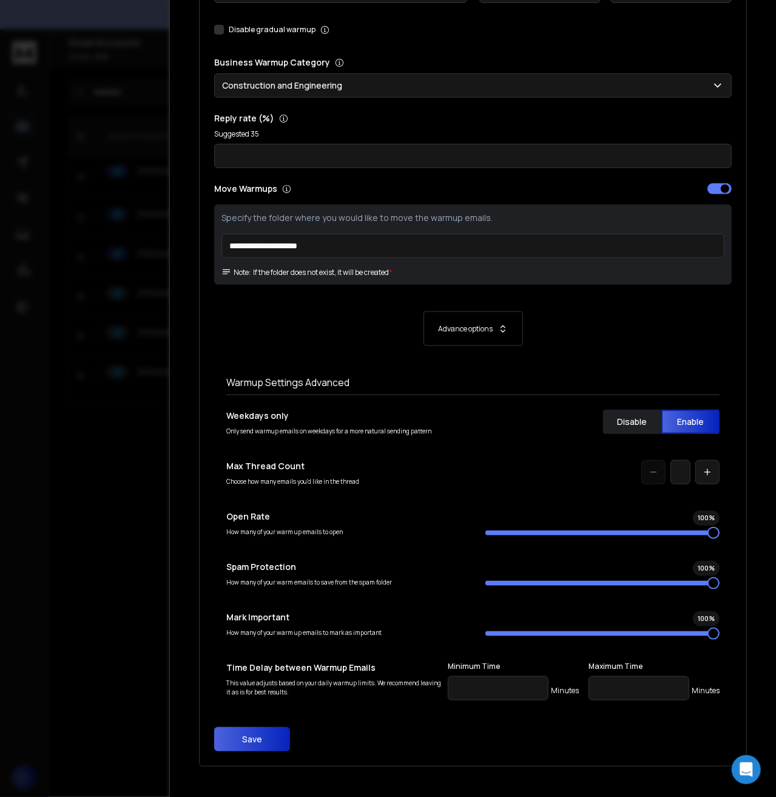
scroll to position [310, 0]
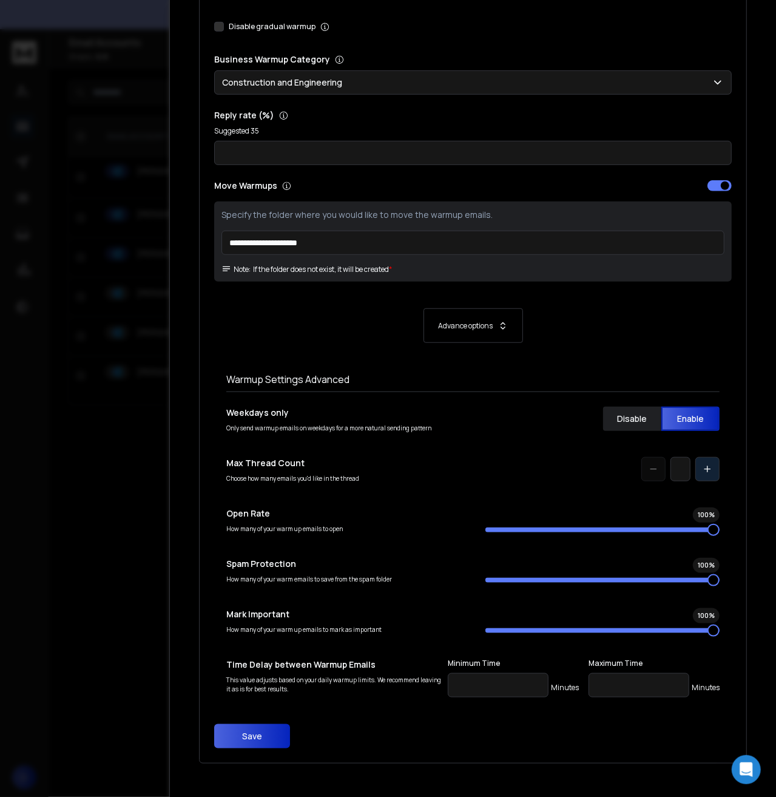
type input "**"
click at [707, 463] on button "button" at bounding box center [708, 469] width 24 height 24
type input "*"
click at [708, 530] on span at bounding box center [714, 530] width 12 height 12
click at [694, 531] on span at bounding box center [691, 530] width 12 height 12
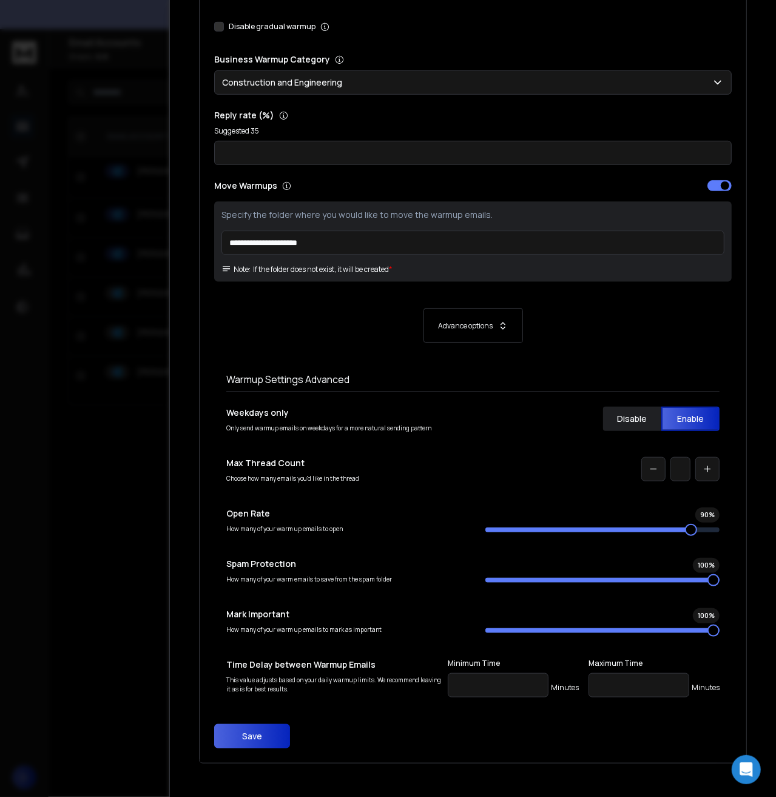
click at [701, 581] on div "100 % ***" at bounding box center [603, 571] width 235 height 26
click at [708, 578] on span at bounding box center [705, 580] width 12 height 12
click at [691, 633] on span at bounding box center [590, 630] width 209 height 5
click at [242, 735] on button "Save" at bounding box center [252, 736] width 76 height 24
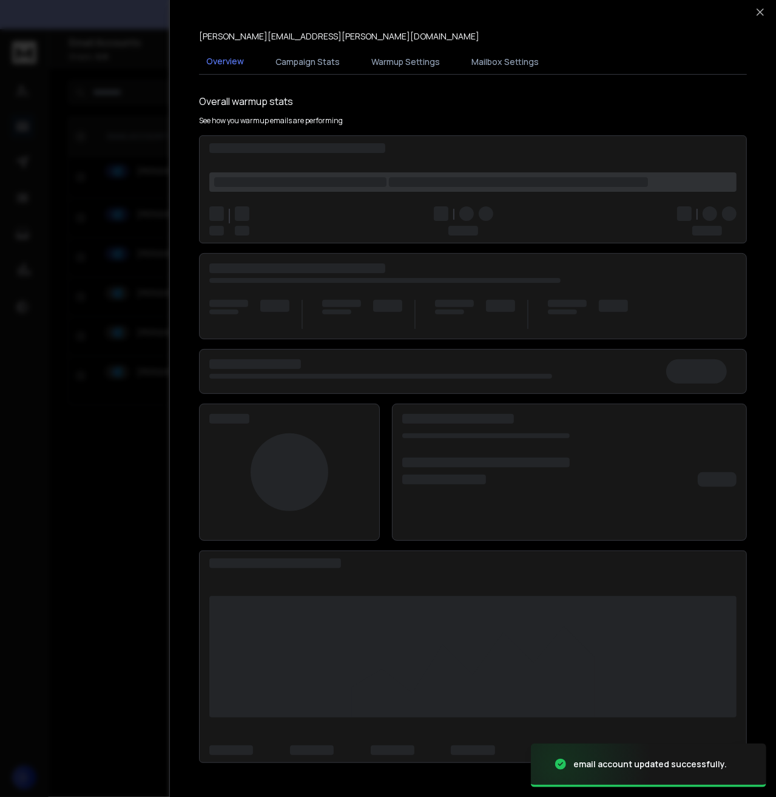
scroll to position [0, 0]
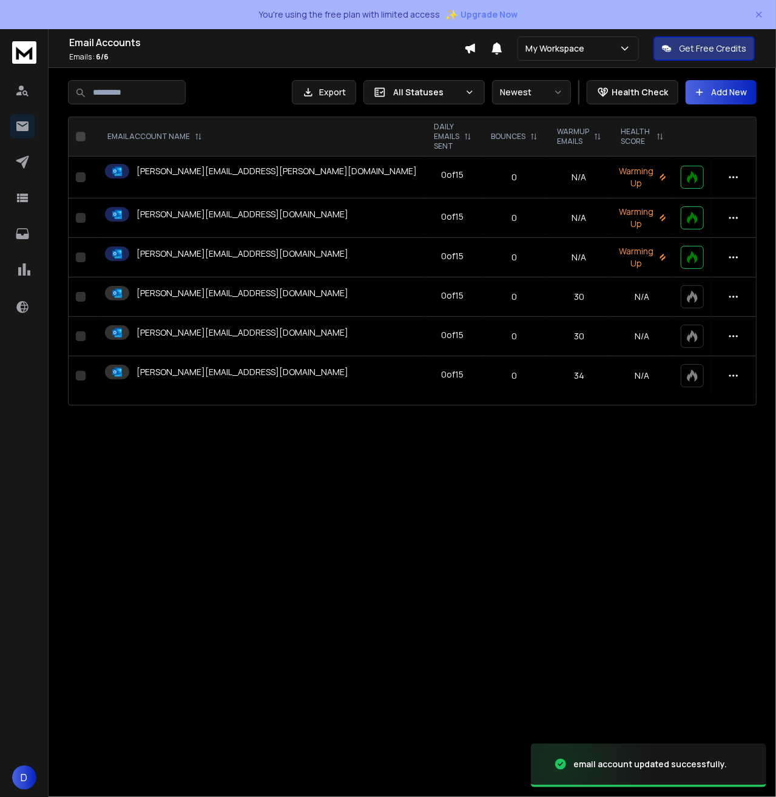
click at [189, 478] on div "You're using the free plan with limited access ✨ Upgrade Now Your warmest leads…" at bounding box center [388, 398] width 776 height 797
